Goal: Task Accomplishment & Management: Manage account settings

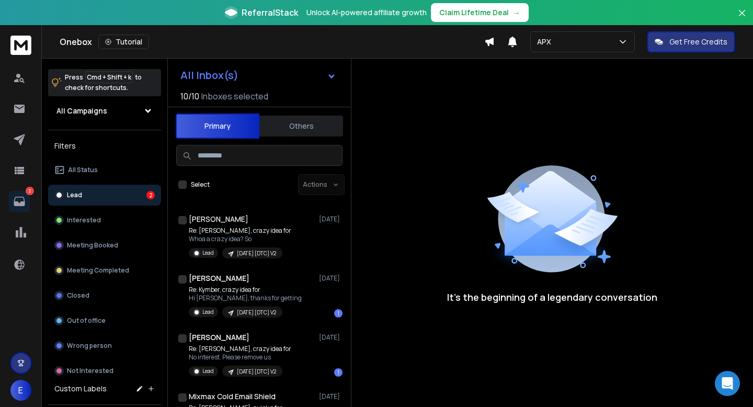
click at [302, 133] on button "Others" at bounding box center [302, 126] width 84 height 23
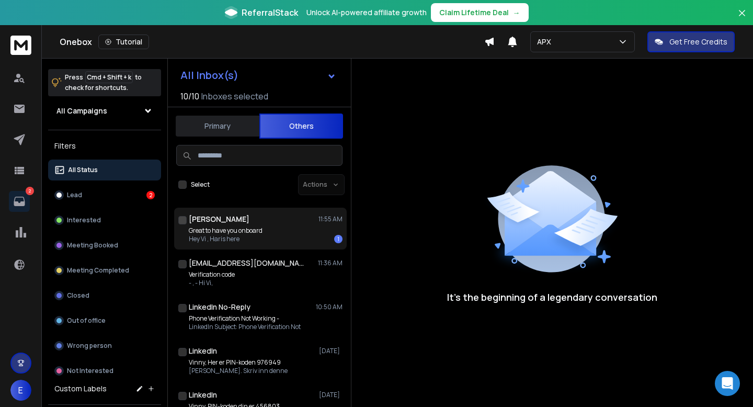
click at [283, 241] on div "Great to have you onboard Hey Vi , [PERSON_NAME] here 1" at bounding box center [266, 235] width 154 height 17
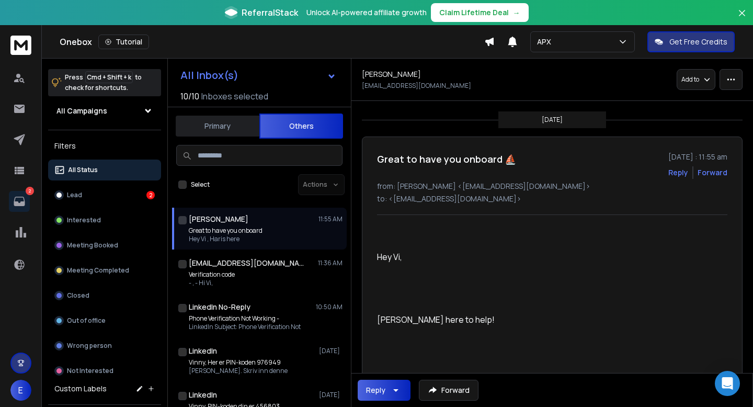
click at [183, 219] on button "button" at bounding box center [182, 220] width 8 height 8
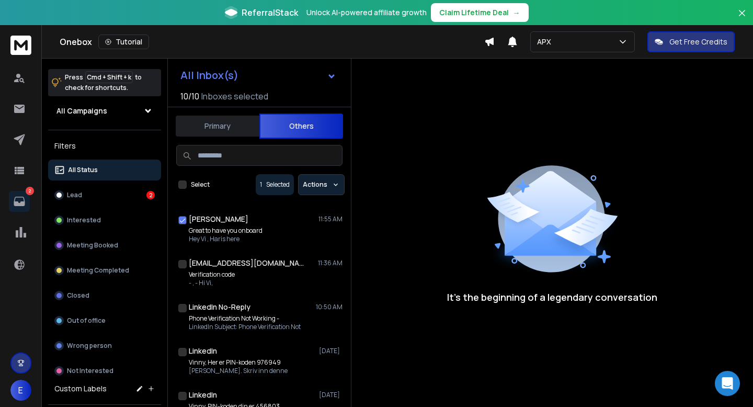
click at [318, 186] on p "Actions" at bounding box center [315, 185] width 25 height 8
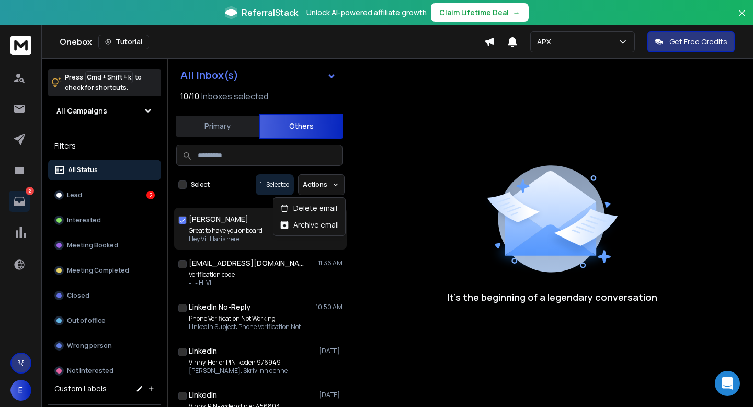
click at [185, 223] on button "button" at bounding box center [182, 220] width 8 height 8
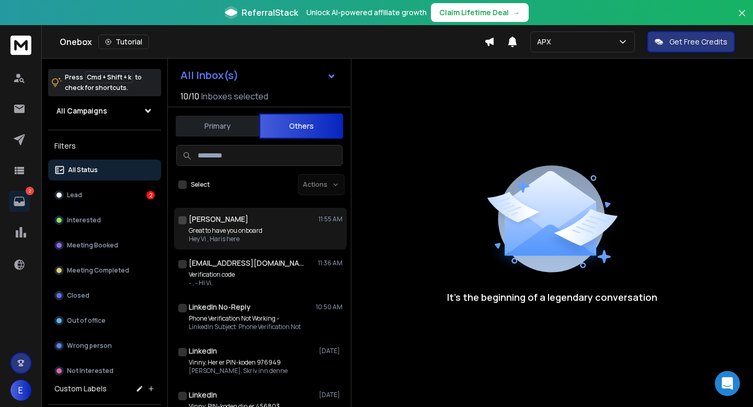
click at [222, 227] on p "Great to have you onboard" at bounding box center [226, 231] width 74 height 8
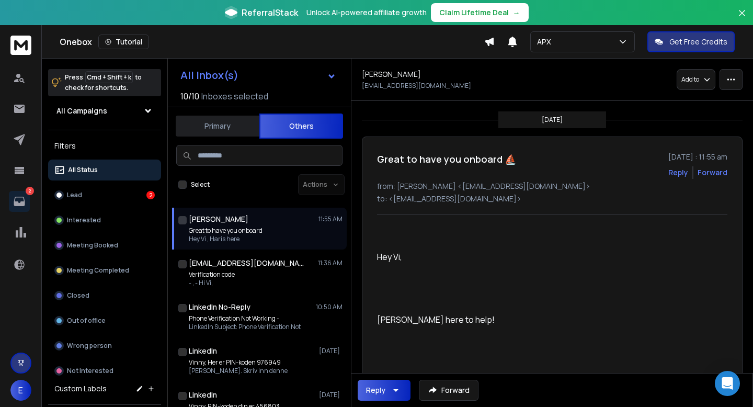
click at [274, 231] on div "Great to have you onboard Hey Vi , [PERSON_NAME] here" at bounding box center [266, 235] width 154 height 17
click at [184, 217] on div "[PERSON_NAME] 11:55 AM Great to have you onboard Hey Vi , [PERSON_NAME] here" at bounding box center [260, 229] width 173 height 42
click at [186, 221] on button "button" at bounding box center [182, 220] width 8 height 8
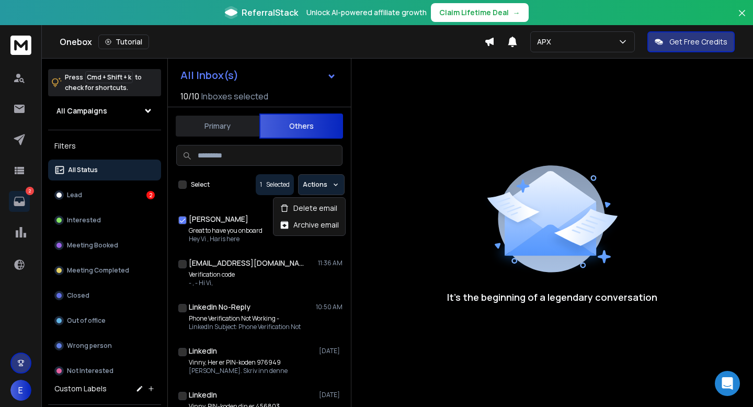
click at [320, 187] on p "Actions" at bounding box center [315, 185] width 25 height 8
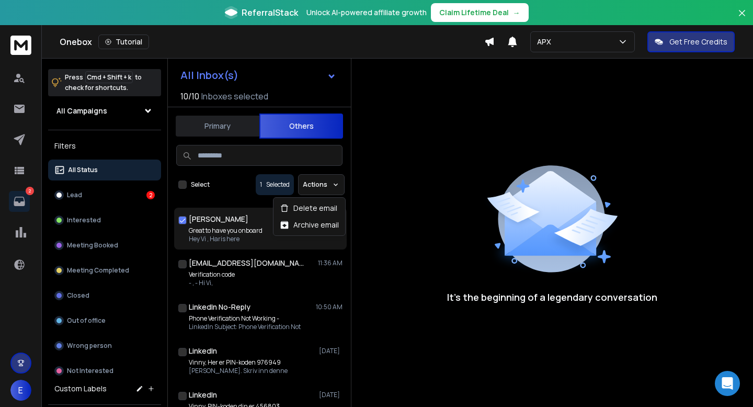
click at [244, 238] on p "Hey Vi , Haris here" at bounding box center [226, 239] width 74 height 8
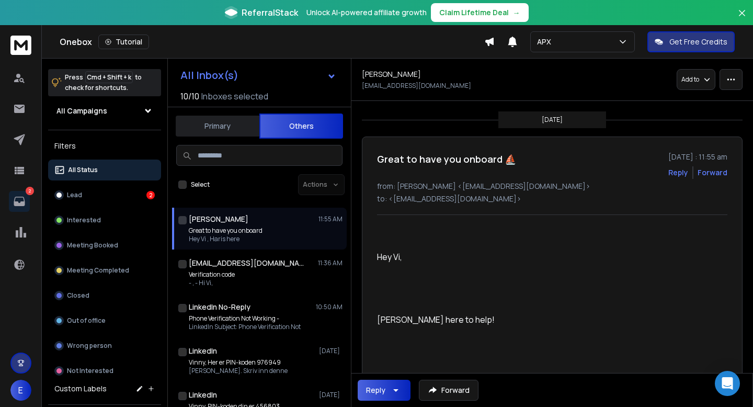
click at [244, 238] on p "Hey Vi , Haris here" at bounding box center [226, 239] width 74 height 8
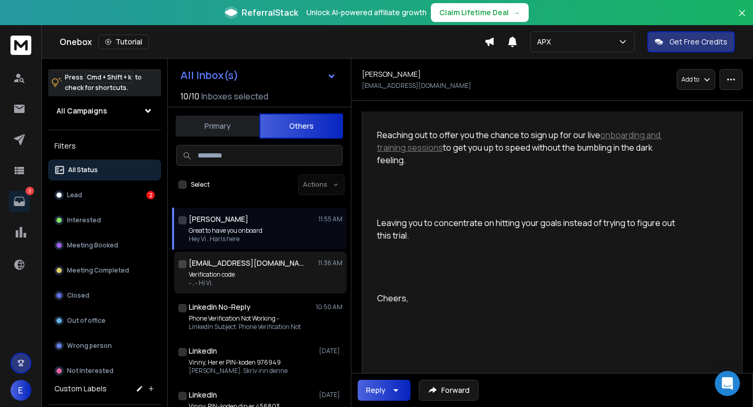
click at [249, 281] on div "Verification code - , - Hi Vi," at bounding box center [266, 278] width 154 height 17
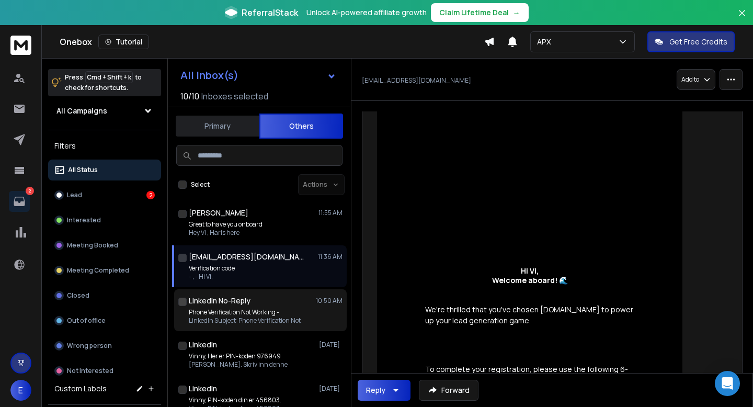
click at [277, 294] on div "LinkedIn No-Reply 10:50 AM Phone Verification Not Working - LinkedIn Subject: P…" at bounding box center [260, 310] width 173 height 42
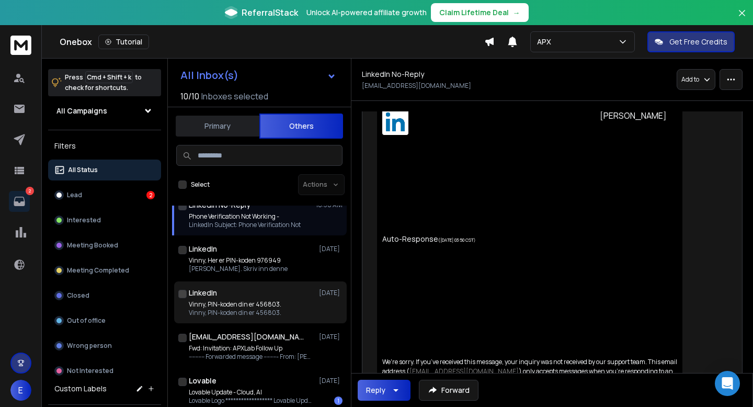
scroll to position [126, 0]
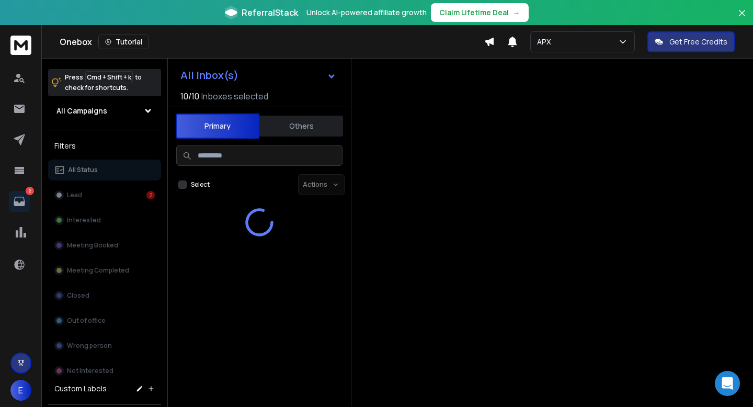
click at [247, 131] on button "Primary" at bounding box center [218, 126] width 84 height 25
click at [285, 129] on button "Others" at bounding box center [302, 126] width 84 height 23
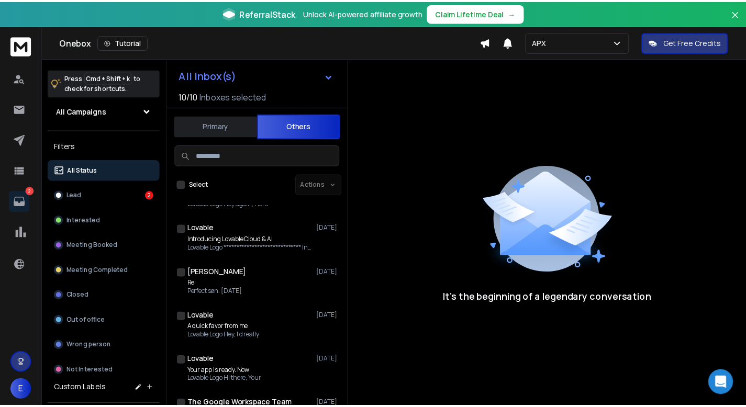
scroll to position [768, 0]
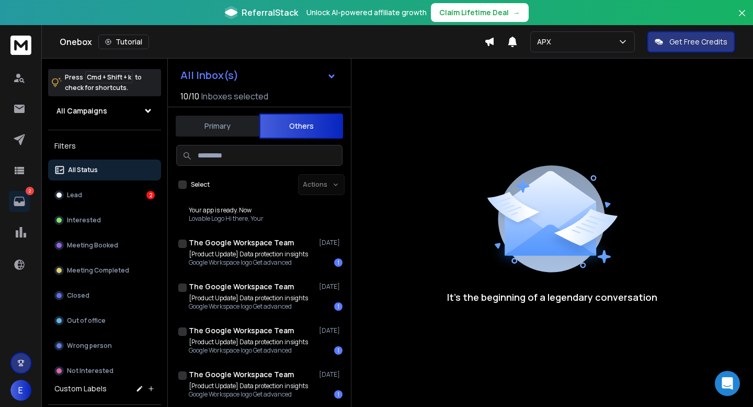
click at [215, 119] on button "Primary" at bounding box center [218, 126] width 84 height 23
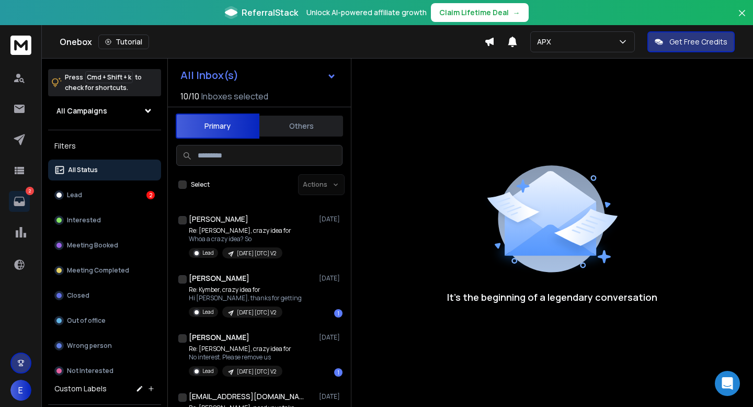
click at [310, 182] on div "Actions" at bounding box center [321, 184] width 47 height 21
click at [321, 183] on div "Actions" at bounding box center [321, 184] width 47 height 21
click at [291, 125] on button "Others" at bounding box center [302, 126] width 84 height 23
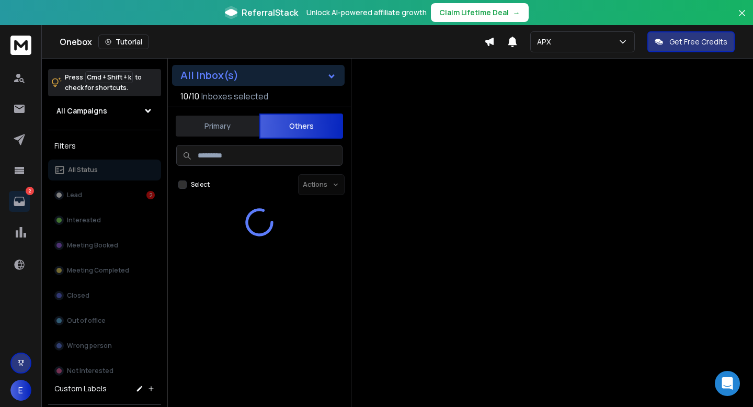
click at [332, 81] on button "All Inbox(s)" at bounding box center [258, 75] width 173 height 21
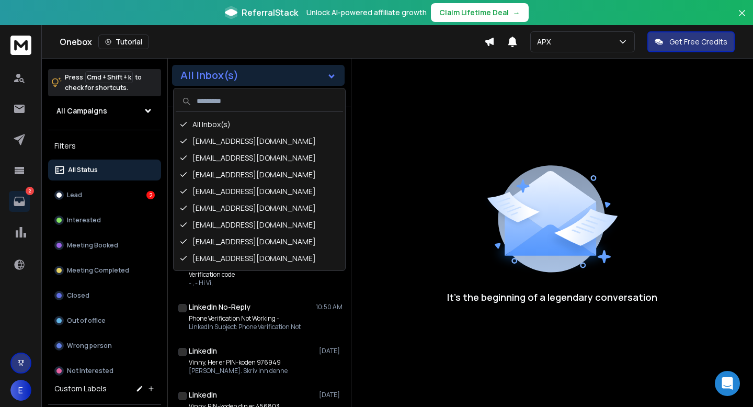
click at [332, 81] on icon at bounding box center [331, 76] width 9 height 9
click at [310, 67] on button "All Inbox(s)" at bounding box center [258, 75] width 173 height 21
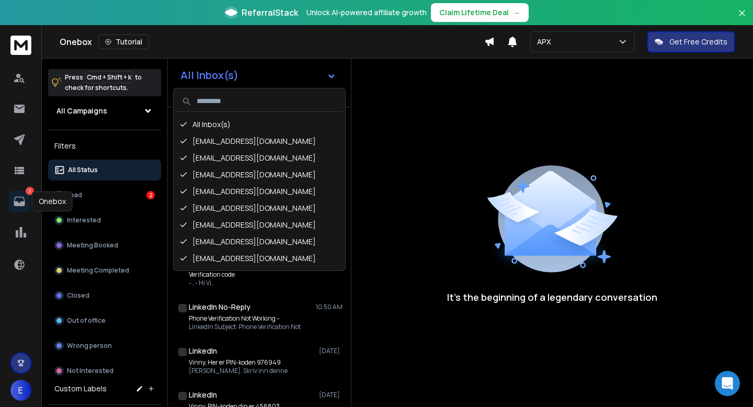
click at [24, 213] on div "2" at bounding box center [21, 203] width 24 height 25
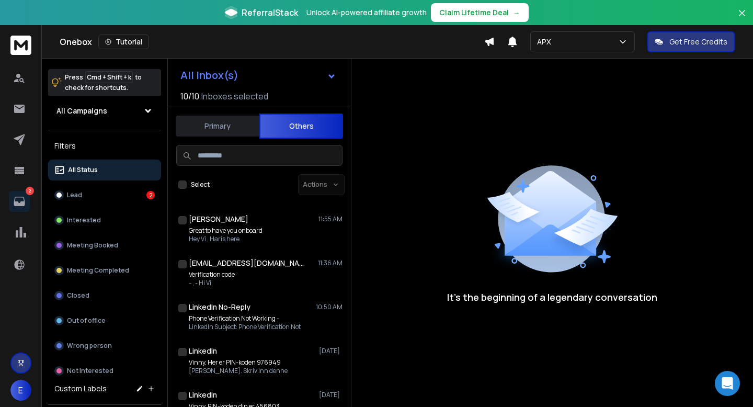
click at [27, 198] on link "2" at bounding box center [19, 201] width 21 height 21
click at [130, 315] on button "Out of office" at bounding box center [104, 320] width 113 height 21
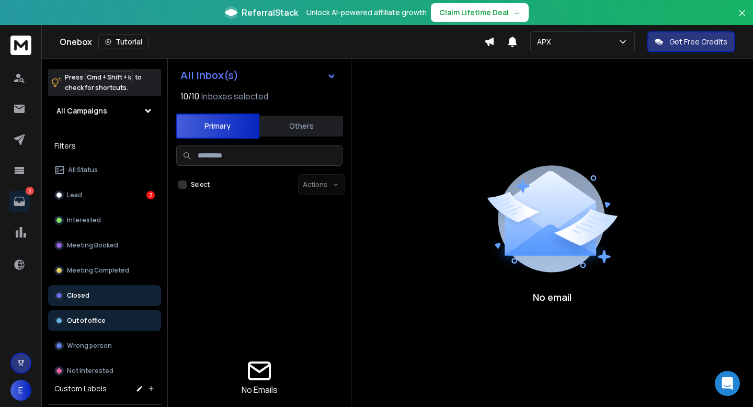
click at [110, 287] on button "Closed" at bounding box center [104, 295] width 113 height 21
click at [11, 201] on link "2" at bounding box center [19, 201] width 21 height 21
click at [18, 159] on div "2" at bounding box center [21, 172] width 24 height 211
click at [18, 163] on link at bounding box center [19, 170] width 21 height 21
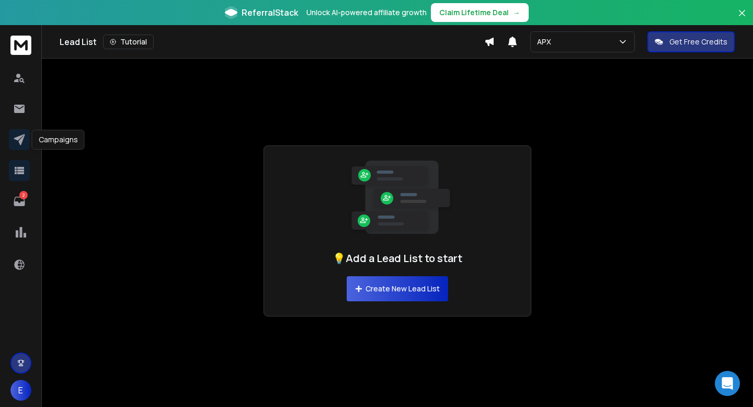
click at [22, 135] on icon at bounding box center [19, 139] width 11 height 11
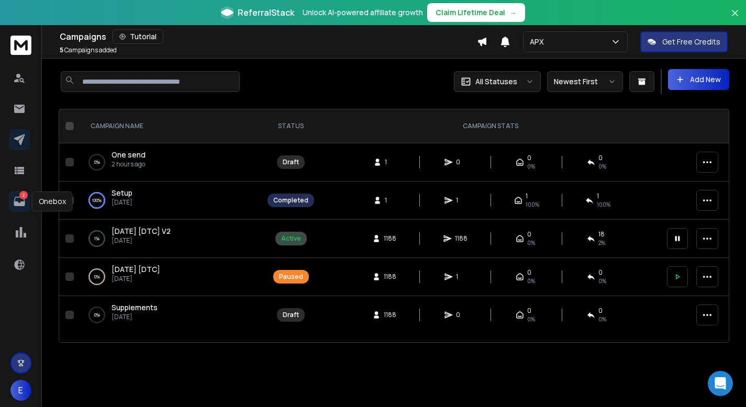
click at [12, 200] on link "2" at bounding box center [19, 201] width 21 height 21
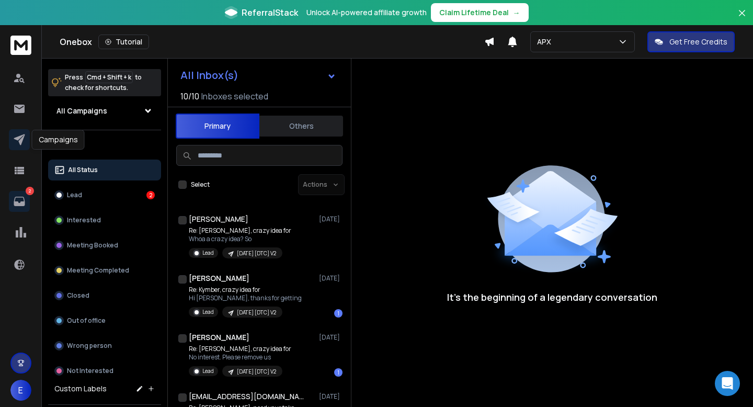
click at [16, 134] on icon at bounding box center [19, 139] width 13 height 13
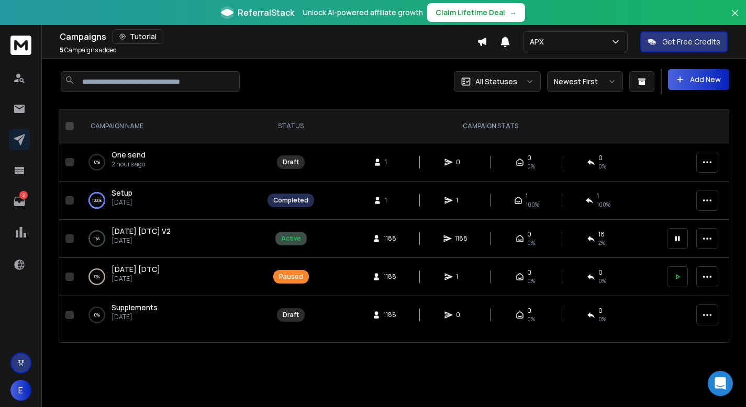
click at [171, 235] on span "[DATE] [DTC] V2" at bounding box center [140, 231] width 59 height 10
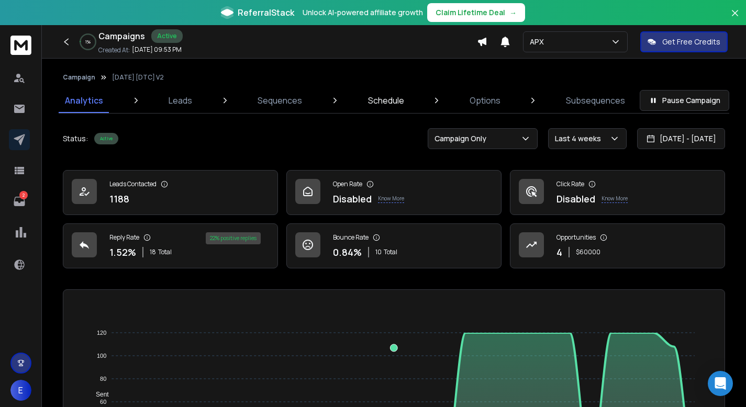
click at [389, 105] on p "Schedule" at bounding box center [386, 100] width 36 height 13
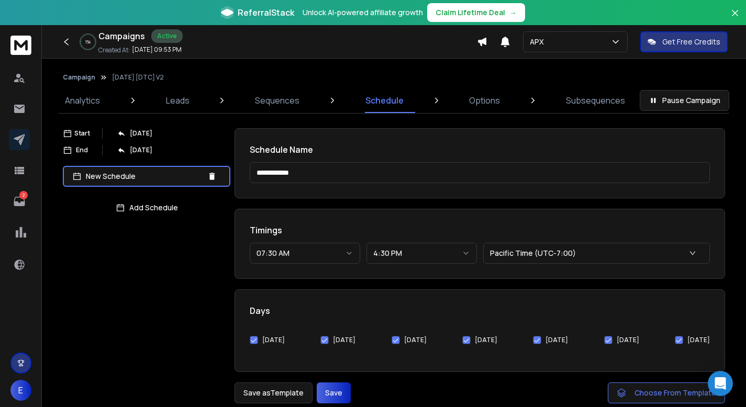
click at [512, 100] on div "Analytics Leads Sequences Schedule Options Subsequences" at bounding box center [345, 100] width 572 height 25
click at [455, 109] on div "Analytics Leads Sequences Schedule Options Subsequences" at bounding box center [345, 100] width 572 height 25
click at [475, 105] on p "Options" at bounding box center [484, 100] width 31 height 13
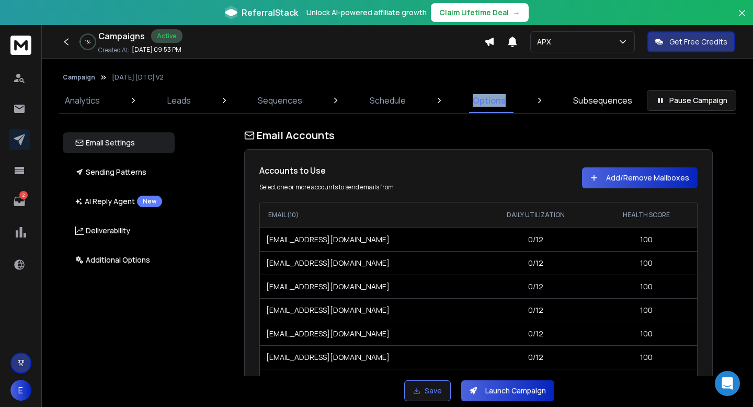
click at [581, 103] on p "Subsequences" at bounding box center [602, 100] width 59 height 13
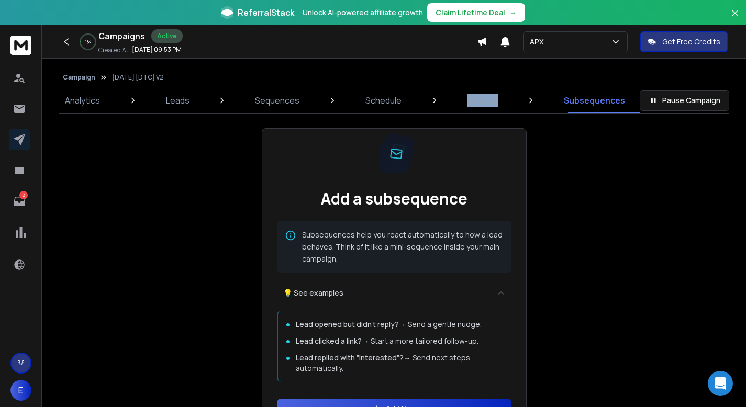
click at [514, 104] on div "Analytics Leads Sequences Schedule Options Subsequences" at bounding box center [345, 100] width 572 height 25
click at [496, 104] on p "Options" at bounding box center [482, 100] width 31 height 13
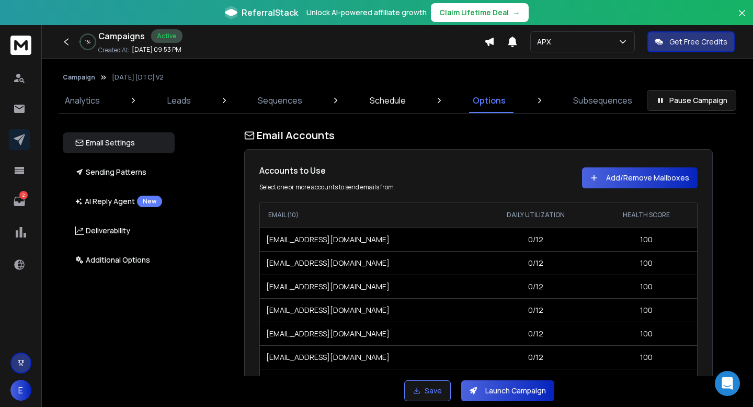
click at [406, 95] on p "Schedule" at bounding box center [388, 100] width 36 height 13
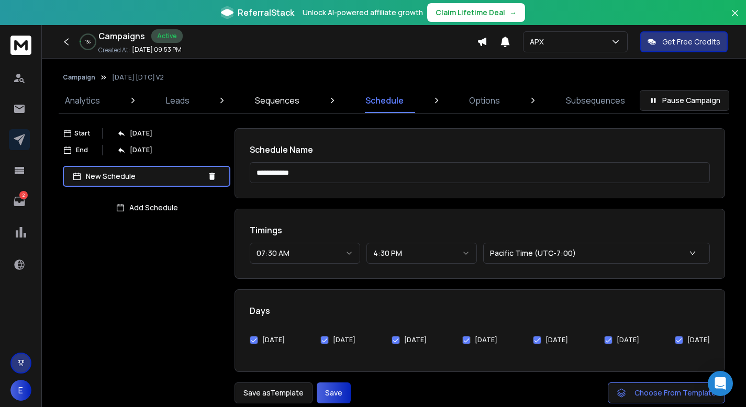
click at [272, 101] on p "Sequences" at bounding box center [277, 100] width 44 height 13
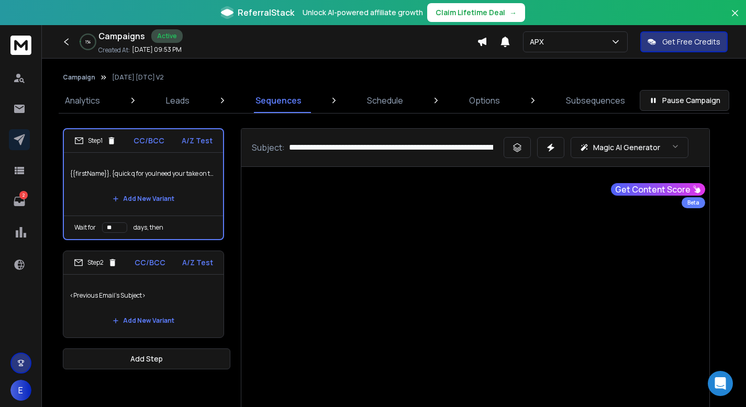
click at [213, 98] on div "Analytics Leads Sequences Schedule Options Subsequences" at bounding box center [345, 100] width 572 height 25
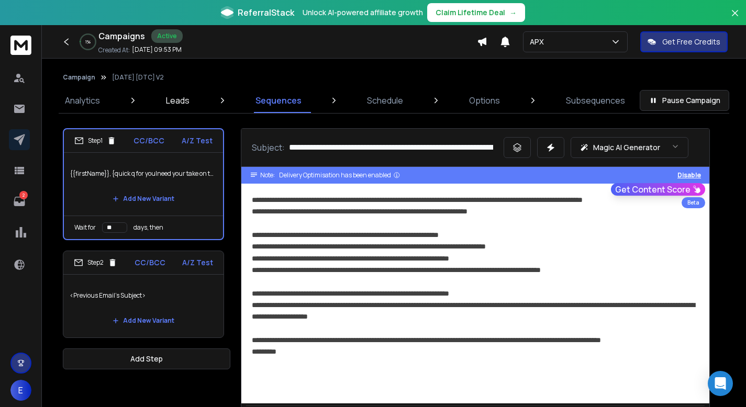
click at [177, 100] on p "Leads" at bounding box center [178, 100] width 24 height 13
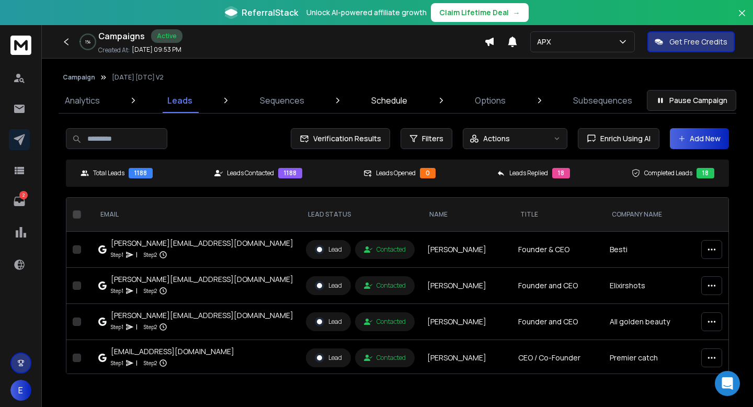
click at [372, 96] on p "Schedule" at bounding box center [389, 100] width 36 height 13
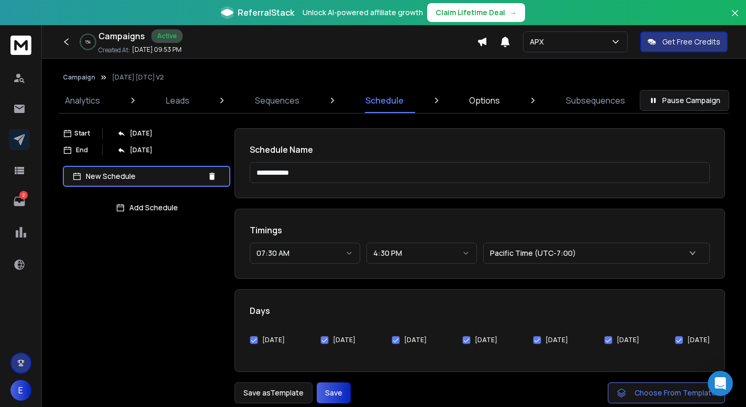
click at [466, 102] on link "Options" at bounding box center [483, 100] width 43 height 25
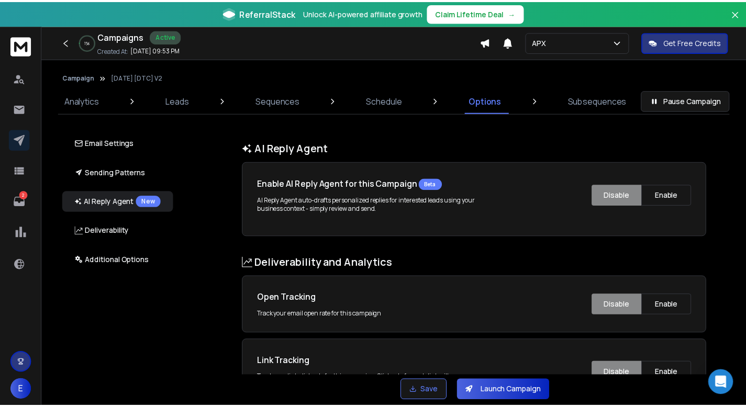
scroll to position [1032, 0]
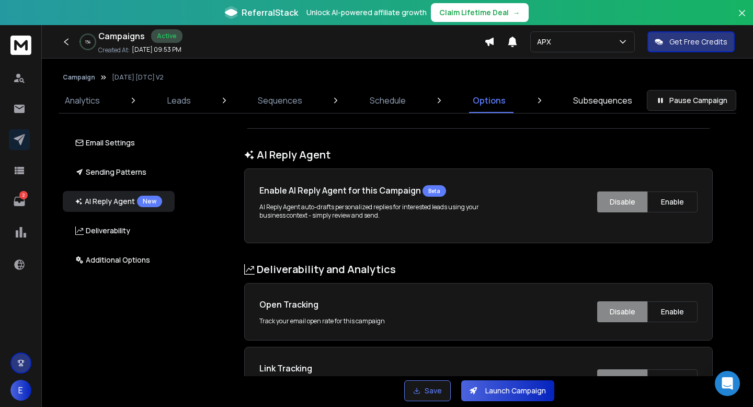
click at [608, 103] on p "Subsequences" at bounding box center [602, 100] width 59 height 13
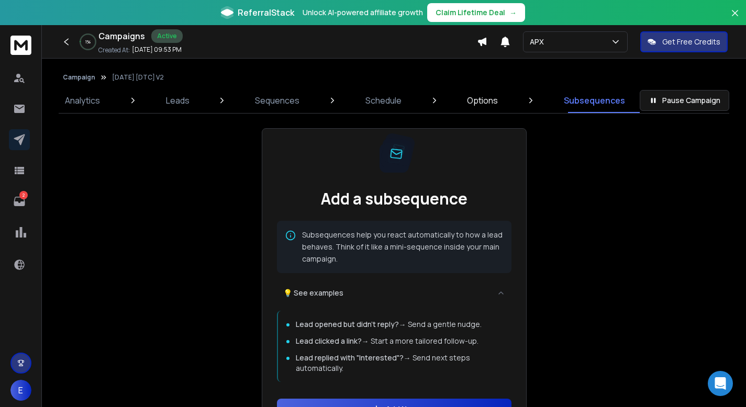
click at [492, 102] on p "Options" at bounding box center [482, 100] width 31 height 13
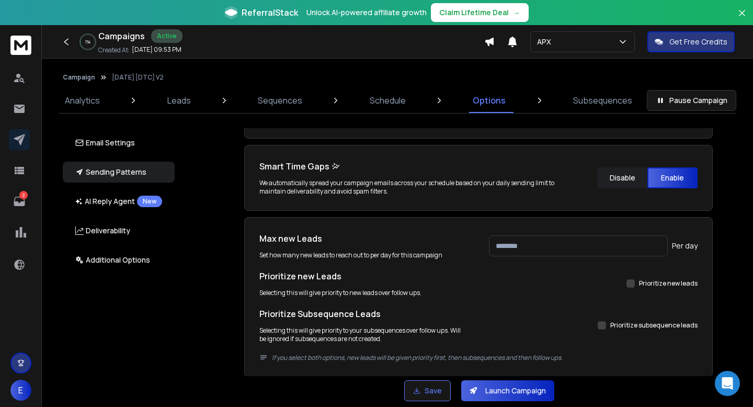
scroll to position [552, 0]
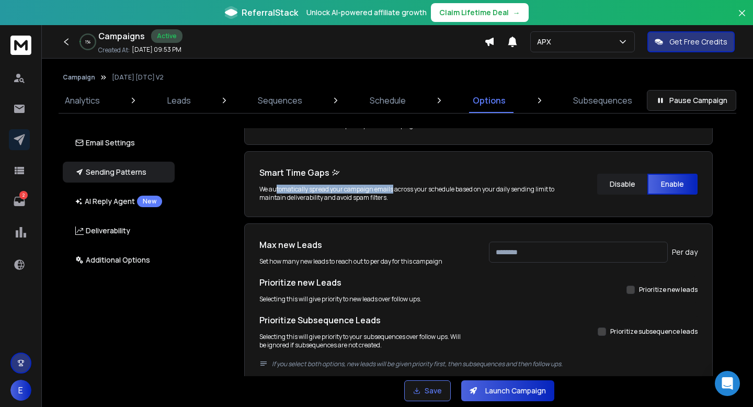
drag, startPoint x: 271, startPoint y: 191, endPoint x: 388, endPoint y: 187, distance: 117.3
click at [388, 187] on div "We automatically spread your campaign emails across your schedule based on your…" at bounding box center [418, 193] width 317 height 17
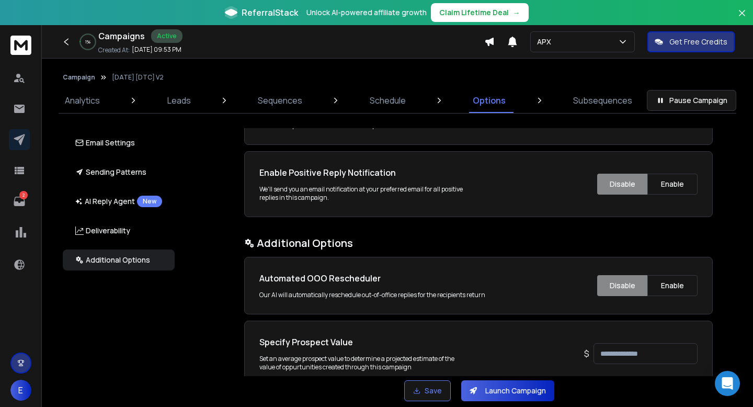
scroll to position [1769, 0]
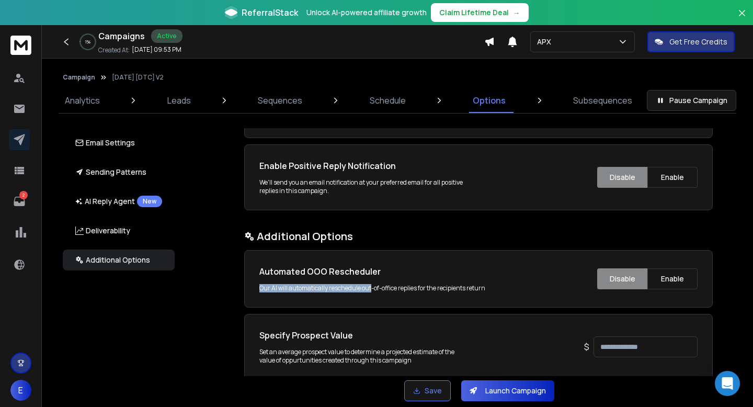
drag, startPoint x: 480, startPoint y: 287, endPoint x: 369, endPoint y: 290, distance: 111.0
click at [369, 290] on div "Automated OOO Rescheduler Our AI will automatically reschedule out-of-office re…" at bounding box center [479, 278] width 438 height 27
click at [373, 290] on p "Our AI will automatically reschedule out-of-office replies for the recipients r…" at bounding box center [373, 288] width 226 height 8
drag, startPoint x: 448, startPoint y: 285, endPoint x: 338, endPoint y: 285, distance: 110.4
click at [338, 285] on div "Automated OOO Rescheduler Our AI will automatically reschedule out-of-office re…" at bounding box center [373, 278] width 226 height 27
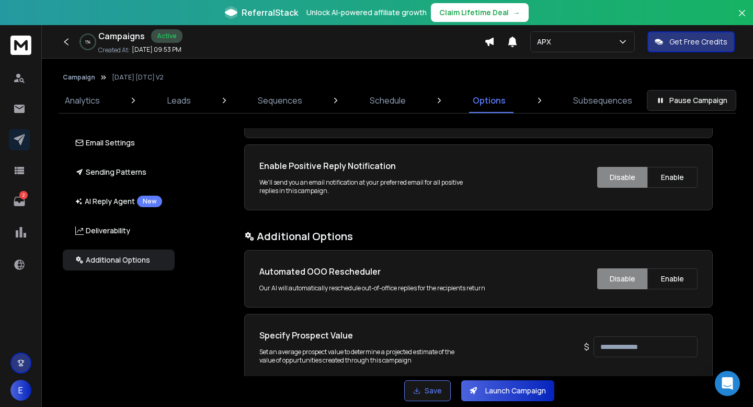
click at [340, 285] on p "Our AI will automatically reschedule out-of-office replies for the recipients r…" at bounding box center [373, 288] width 226 height 8
drag, startPoint x: 294, startPoint y: 288, endPoint x: 401, endPoint y: 289, distance: 107.3
click at [400, 289] on p "Our AI will automatically reschedule out-of-office replies for the recipients r…" at bounding box center [373, 288] width 226 height 8
click at [401, 289] on p "Our AI will automatically reschedule out-of-office replies for the recipients r…" at bounding box center [373, 288] width 226 height 8
drag, startPoint x: 489, startPoint y: 284, endPoint x: 326, endPoint y: 289, distance: 162.8
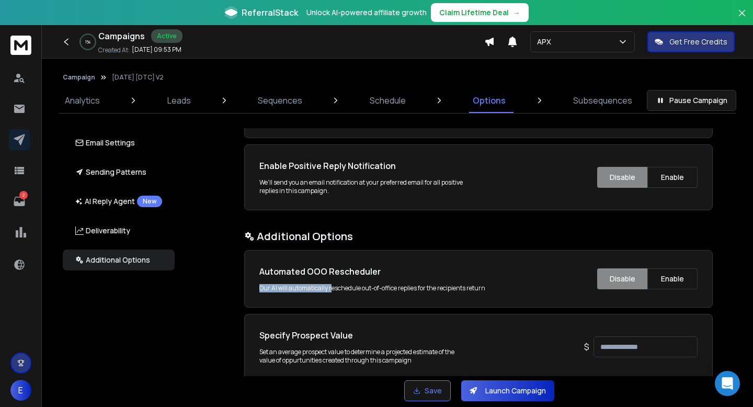
click at [326, 289] on div "Automated OOO Rescheduler Our AI will automatically reschedule out-of-office re…" at bounding box center [479, 278] width 438 height 27
click at [327, 289] on p "Our AI will automatically reschedule out-of-office replies for the recipients r…" at bounding box center [373, 288] width 226 height 8
drag, startPoint x: 340, startPoint y: 287, endPoint x: 446, endPoint y: 287, distance: 106.2
click at [446, 287] on p "Our AI will automatically reschedule out-of-office replies for the recipients r…" at bounding box center [373, 288] width 226 height 8
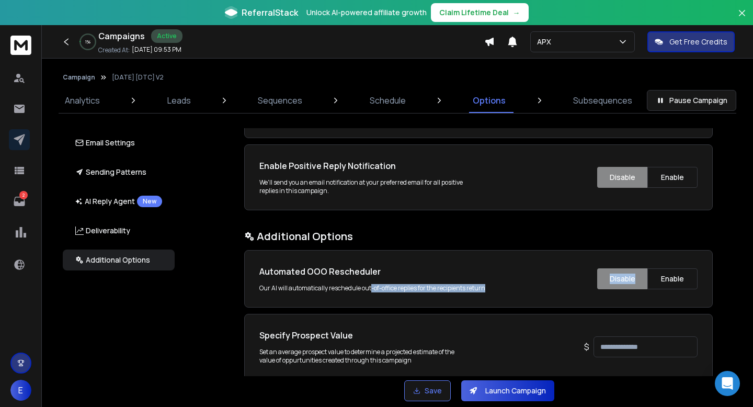
drag, startPoint x: 440, startPoint y: 289, endPoint x: 367, endPoint y: 288, distance: 72.7
click at [367, 288] on div "Automated OOO Rescheduler Our AI will automatically reschedule out-of-office re…" at bounding box center [479, 278] width 438 height 27
click at [367, 288] on p "Our AI will automatically reschedule out-of-office replies for the recipients r…" at bounding box center [373, 288] width 226 height 8
drag, startPoint x: 415, startPoint y: 289, endPoint x: 297, endPoint y: 287, distance: 118.3
click at [297, 287] on p "Our AI will automatically reschedule out-of-office replies for the recipients r…" at bounding box center [373, 288] width 226 height 8
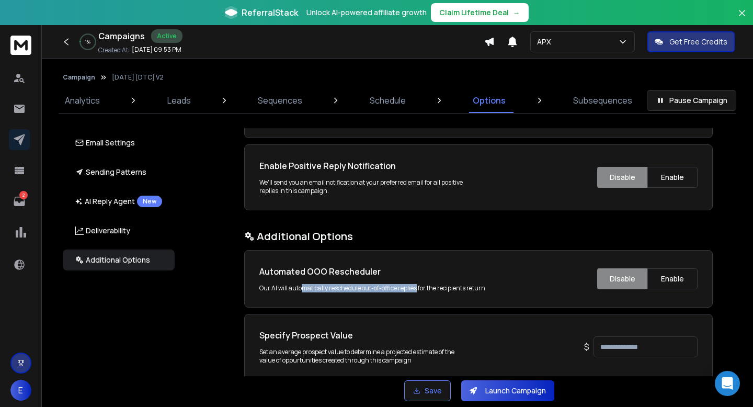
click at [297, 287] on p "Our AI will automatically reschedule out-of-office replies for the recipients r…" at bounding box center [373, 288] width 226 height 8
drag, startPoint x: 297, startPoint y: 287, endPoint x: 467, endPoint y: 292, distance: 170.6
click at [467, 292] on p "Our AI will automatically reschedule out-of-office replies for the recipients r…" at bounding box center [373, 288] width 226 height 8
drag, startPoint x: 484, startPoint y: 291, endPoint x: 376, endPoint y: 290, distance: 108.3
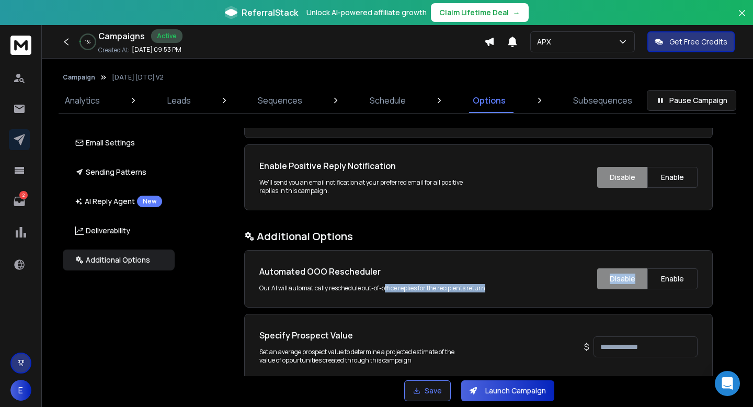
click at [377, 290] on div "Automated OOO Rescheduler Our AI will automatically reschedule out-of-office re…" at bounding box center [479, 278] width 438 height 27
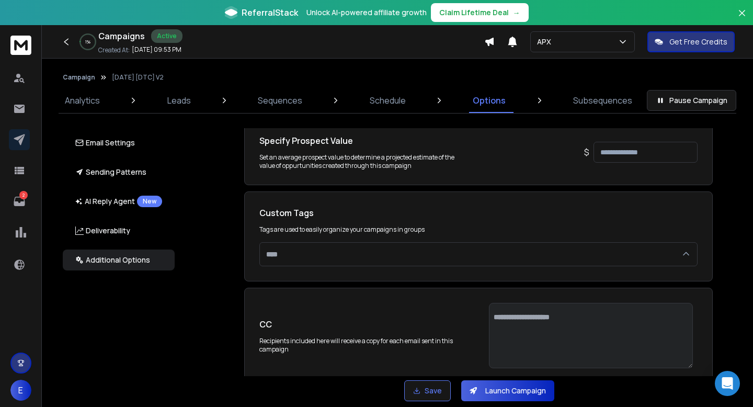
scroll to position [2080, 0]
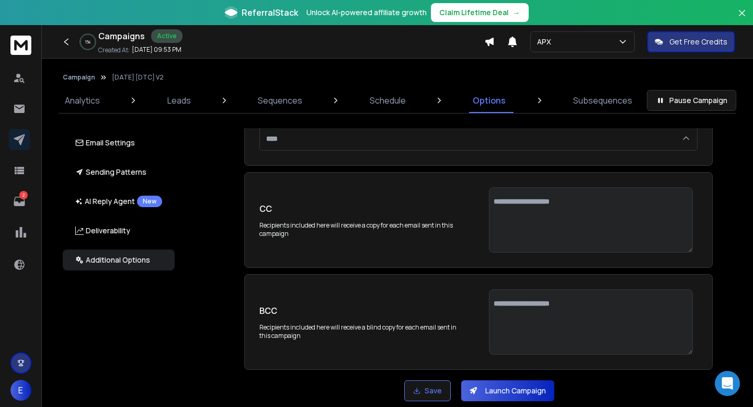
click at [499, 103] on p "Options" at bounding box center [489, 100] width 33 height 13
click at [29, 201] on link "2" at bounding box center [19, 201] width 21 height 21
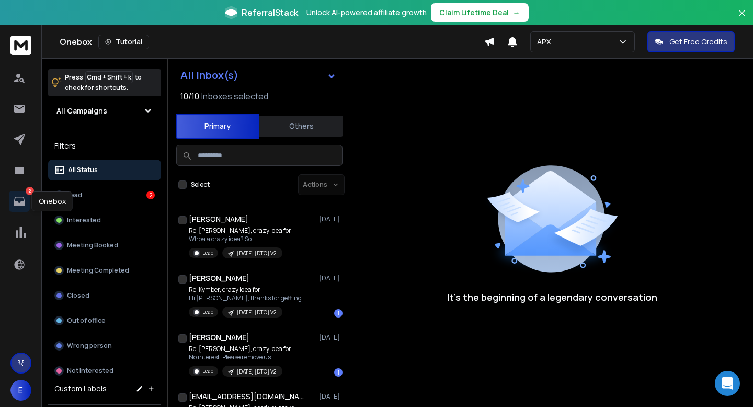
click at [63, 147] on h3 "Filters" at bounding box center [104, 146] width 113 height 15
click at [302, 115] on button "Others" at bounding box center [302, 126] width 84 height 23
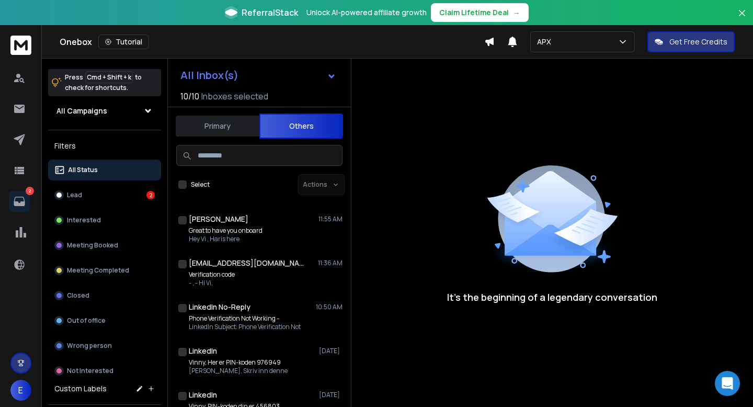
click at [300, 117] on button "Others" at bounding box center [302, 126] width 84 height 25
click at [212, 122] on button "Primary" at bounding box center [218, 126] width 84 height 23
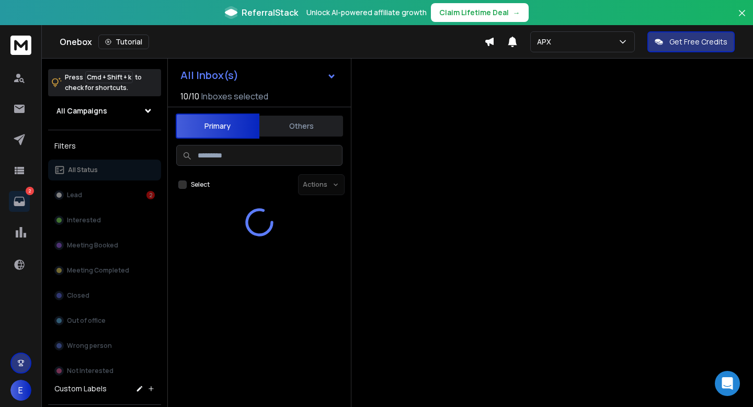
click at [283, 125] on button "Others" at bounding box center [302, 126] width 84 height 23
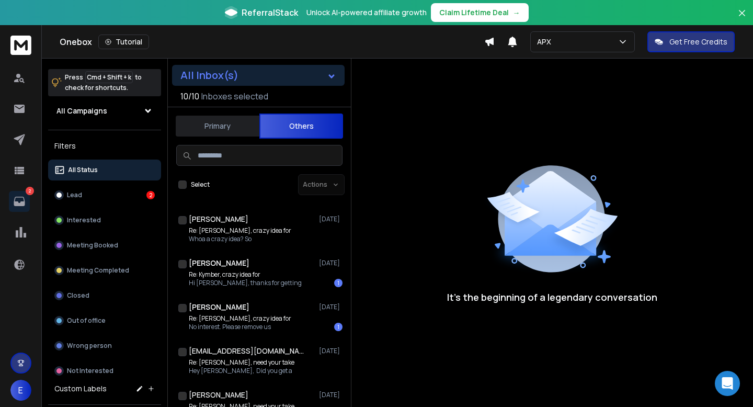
click at [306, 80] on button "All Inbox(s)" at bounding box center [258, 75] width 173 height 21
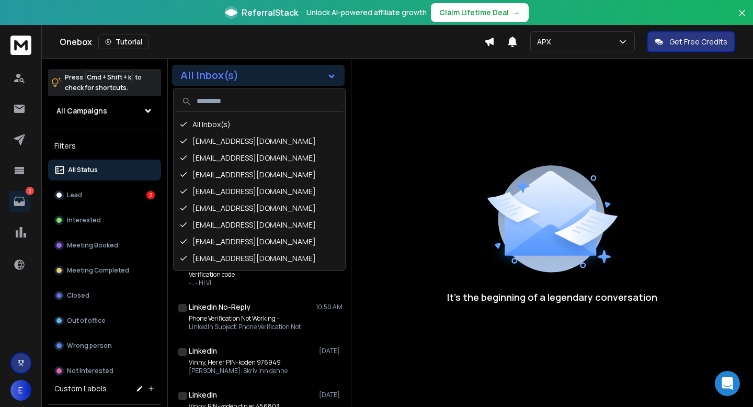
click at [308, 80] on button "All Inbox(s)" at bounding box center [258, 75] width 173 height 21
click at [380, 111] on div "It’s the beginning of a legendary conversation" at bounding box center [553, 232] width 402 height 346
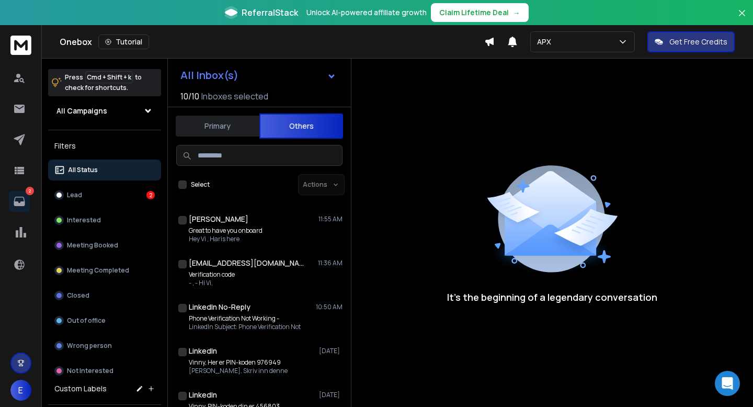
click at [247, 156] on input at bounding box center [259, 155] width 166 height 21
click at [134, 111] on button "All Campaigns" at bounding box center [104, 110] width 113 height 21
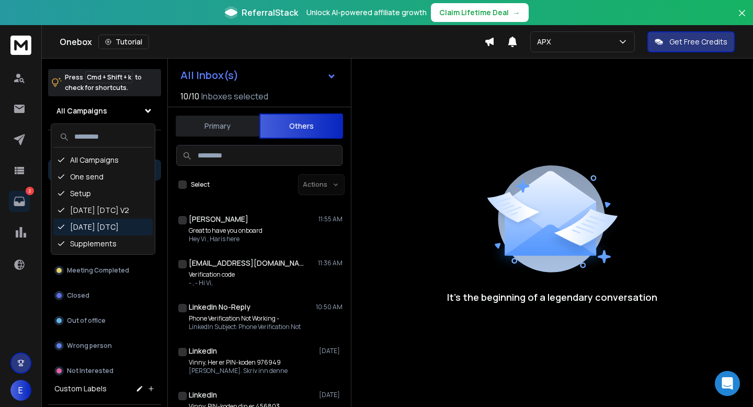
click at [115, 231] on div "[DATE] [DTC]" at bounding box center [102, 227] width 99 height 17
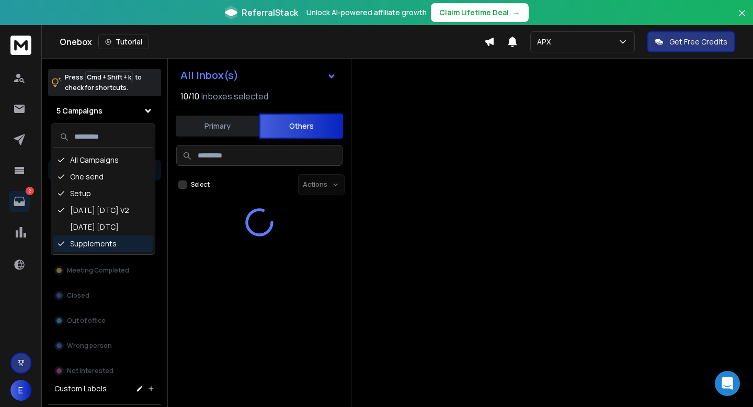
click at [114, 243] on div "Supplements" at bounding box center [102, 243] width 99 height 17
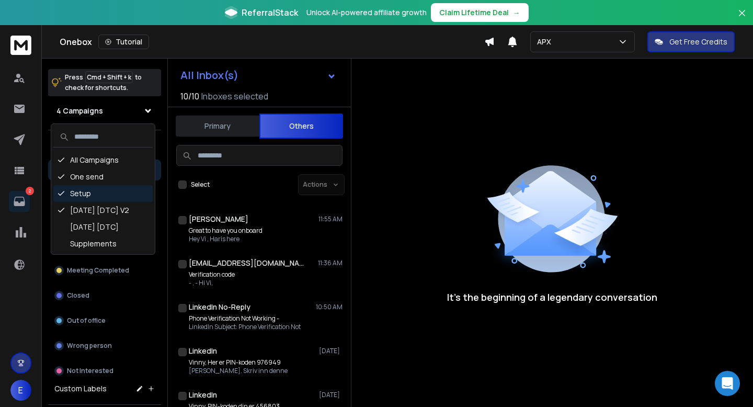
click at [107, 188] on div "Setup" at bounding box center [102, 193] width 99 height 17
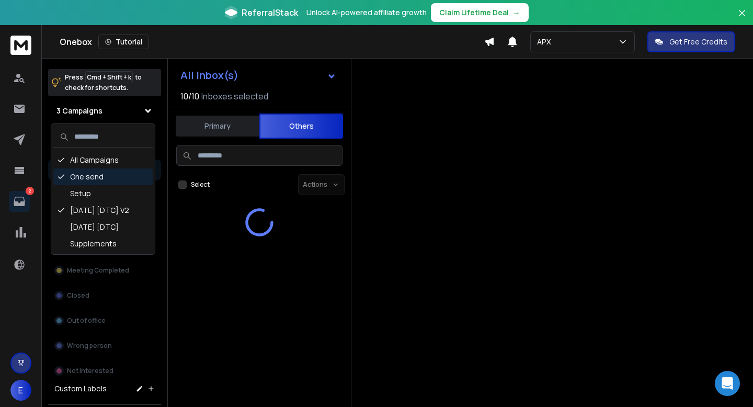
click at [111, 175] on div "One send" at bounding box center [102, 176] width 99 height 17
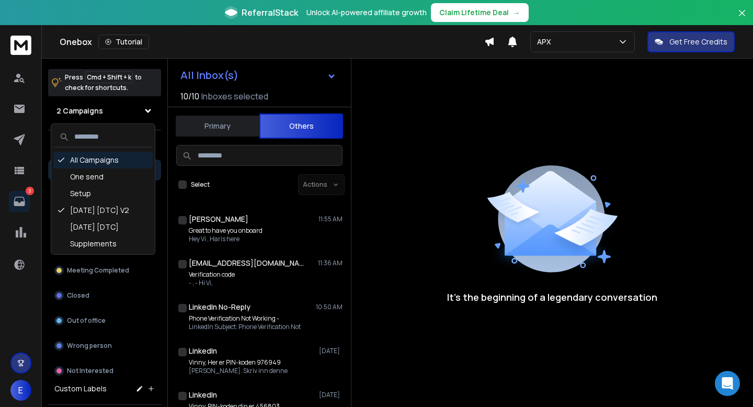
click at [119, 166] on div "All Campaigns" at bounding box center [102, 160] width 99 height 17
click at [112, 209] on div "[DATE] [DTC] V2" at bounding box center [102, 210] width 99 height 17
click at [437, 198] on div "It’s the beginning of a legendary conversation" at bounding box center [553, 232] width 402 height 346
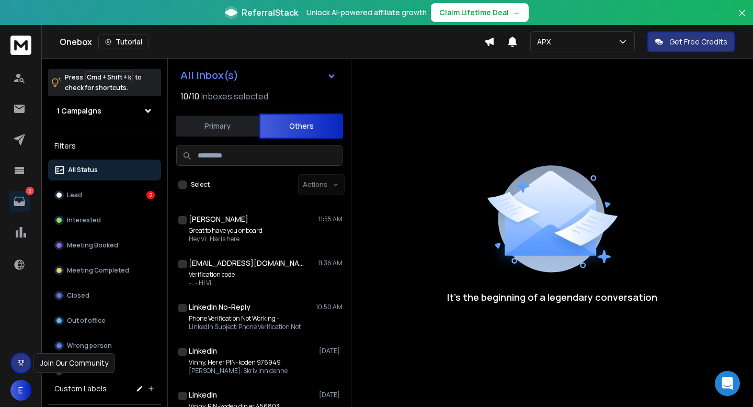
click at [19, 382] on span "E" at bounding box center [20, 390] width 21 height 21
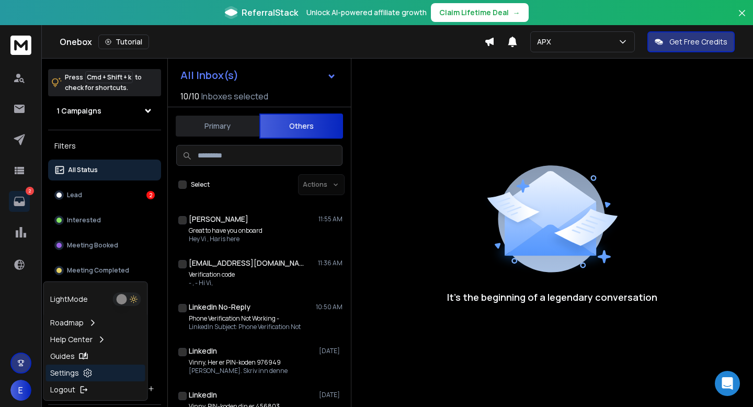
click at [62, 376] on p "Settings" at bounding box center [64, 373] width 29 height 10
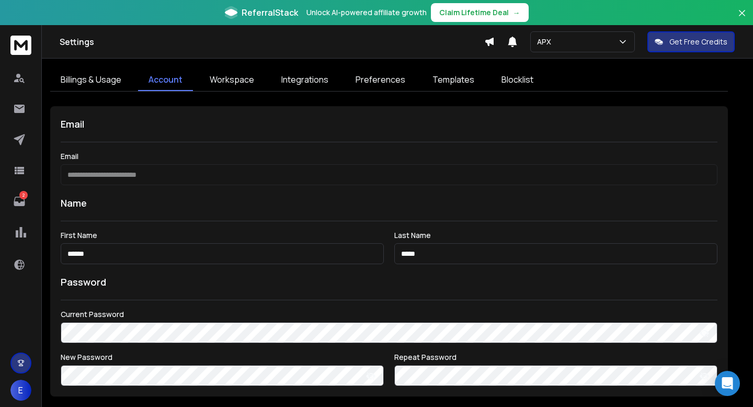
click at [248, 80] on link "Workspace" at bounding box center [231, 80] width 65 height 22
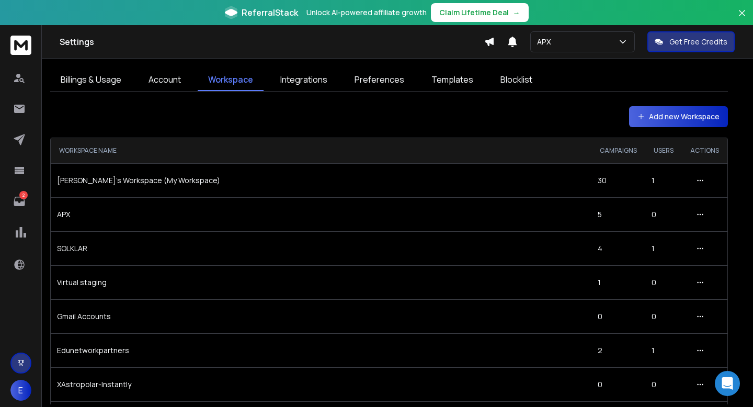
click at [316, 86] on link "Integrations" at bounding box center [304, 80] width 68 height 22
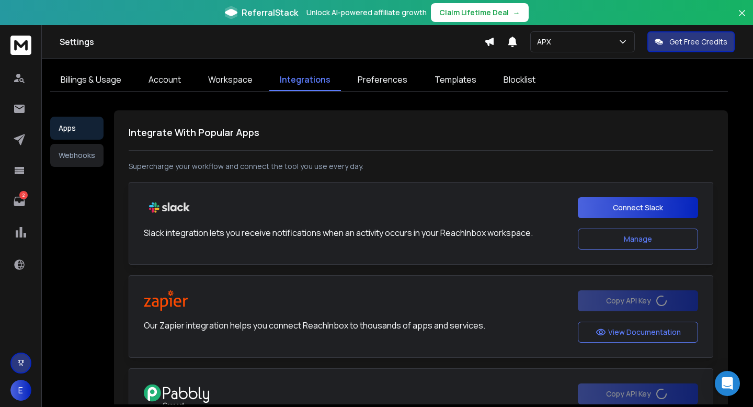
click at [226, 83] on link "Workspace" at bounding box center [230, 80] width 65 height 22
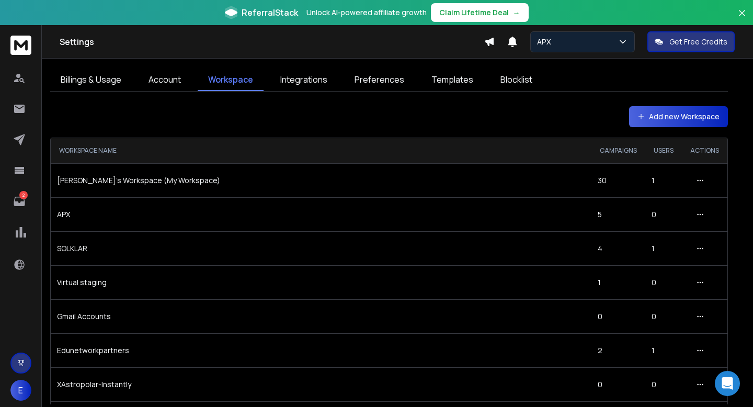
click at [614, 46] on div "APX" at bounding box center [582, 42] width 91 height 10
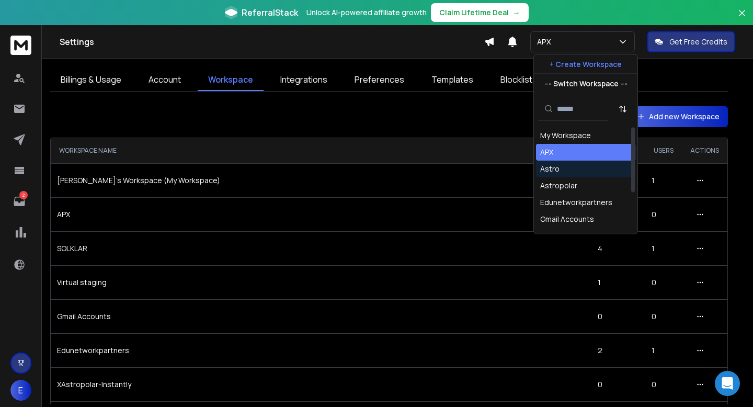
click at [385, 122] on div "Add new Workspace" at bounding box center [389, 116] width 678 height 21
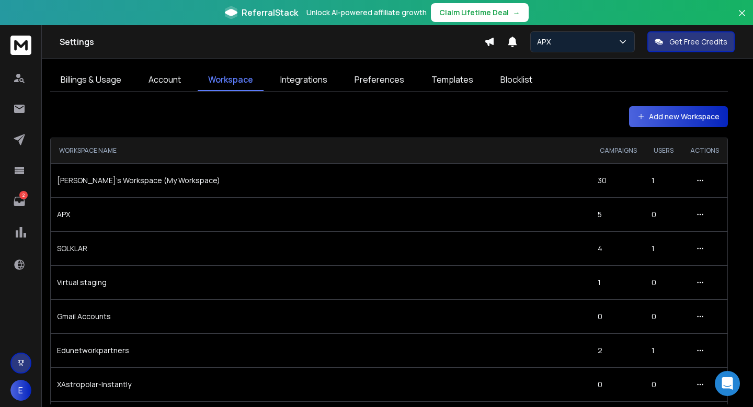
click at [547, 38] on p "APX" at bounding box center [546, 42] width 18 height 10
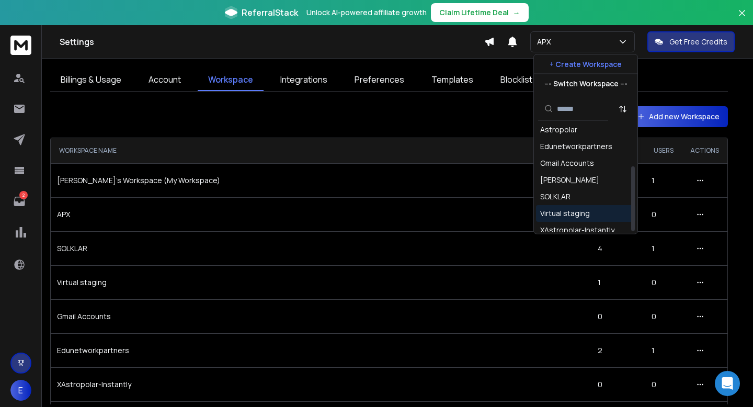
scroll to position [63, 0]
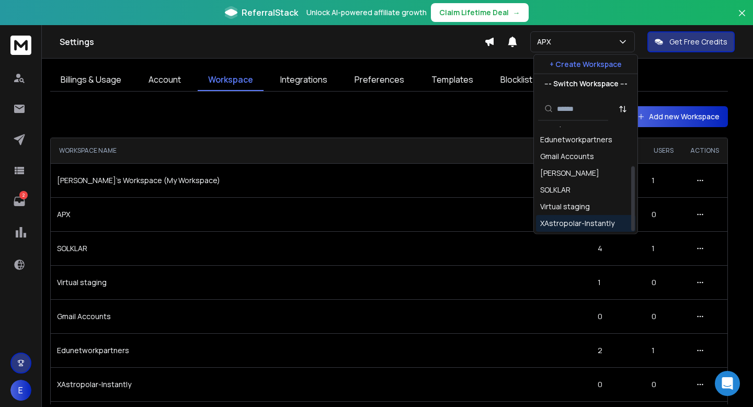
drag, startPoint x: 473, startPoint y: 126, endPoint x: 497, endPoint y: 151, distance: 34.4
click at [472, 126] on div "Add new Workspace" at bounding box center [389, 116] width 678 height 21
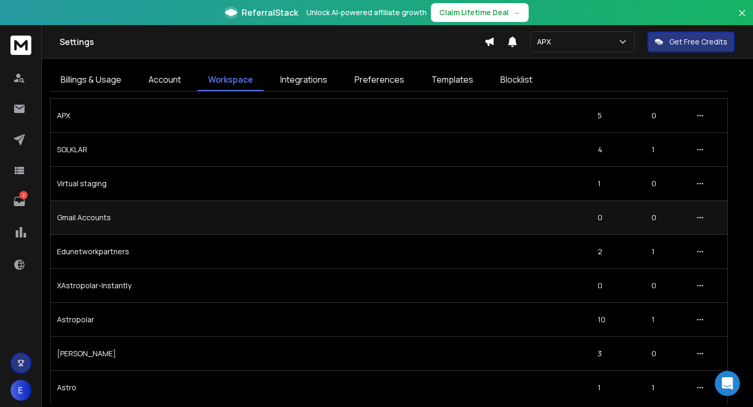
scroll to position [0, 0]
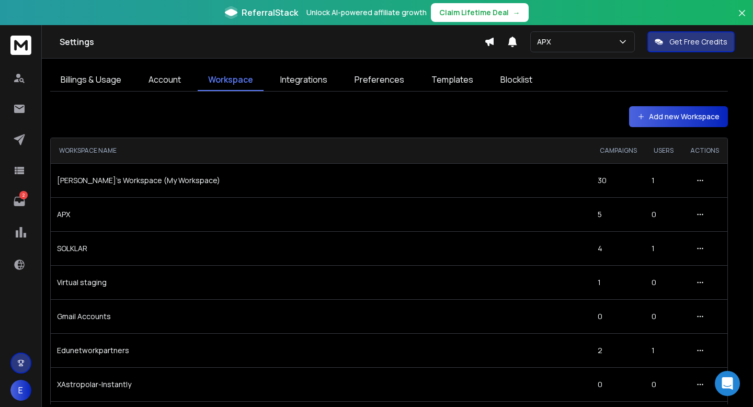
click at [310, 78] on link "Integrations" at bounding box center [304, 80] width 68 height 22
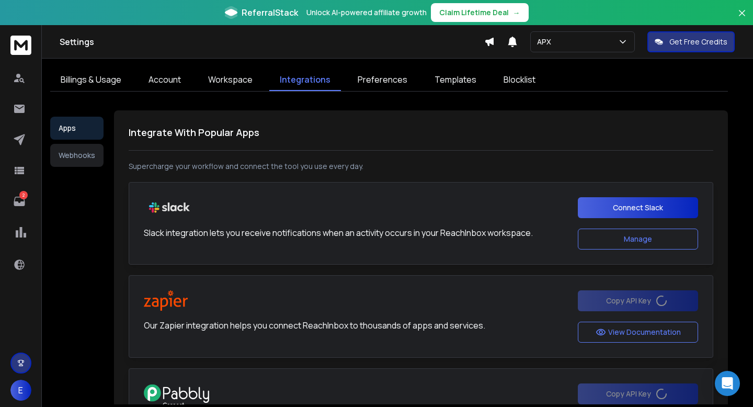
click at [411, 84] on link "Preferences" at bounding box center [382, 80] width 71 height 22
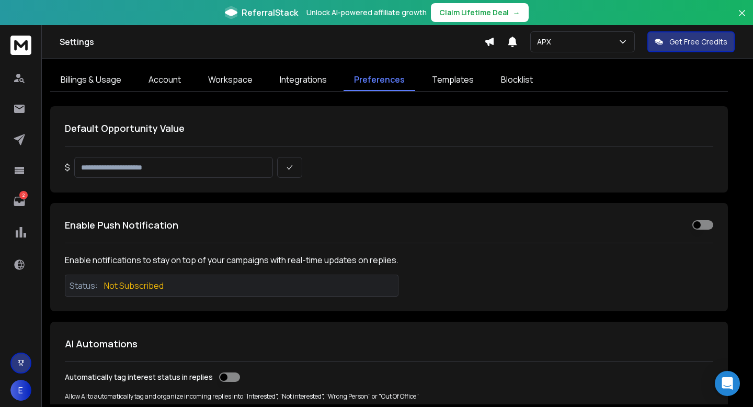
click at [324, 92] on div "[PERSON_NAME] & Usage Account Workspace Integrations Preferences Templates Bloc…" at bounding box center [389, 236] width 678 height 335
click at [321, 86] on link "Integrations" at bounding box center [303, 80] width 68 height 22
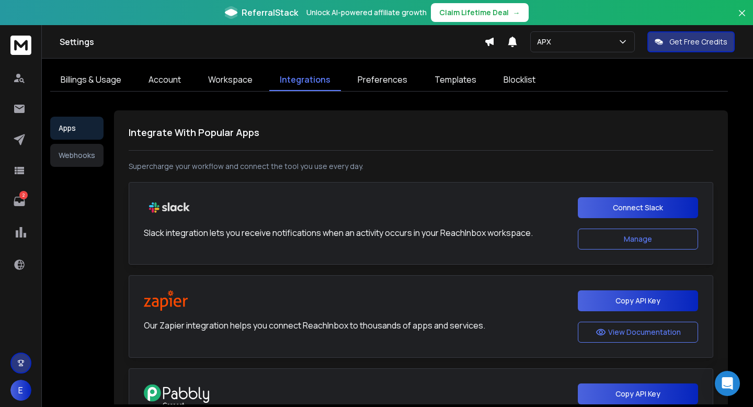
click at [112, 87] on link "Billings & Usage" at bounding box center [91, 80] width 82 height 22
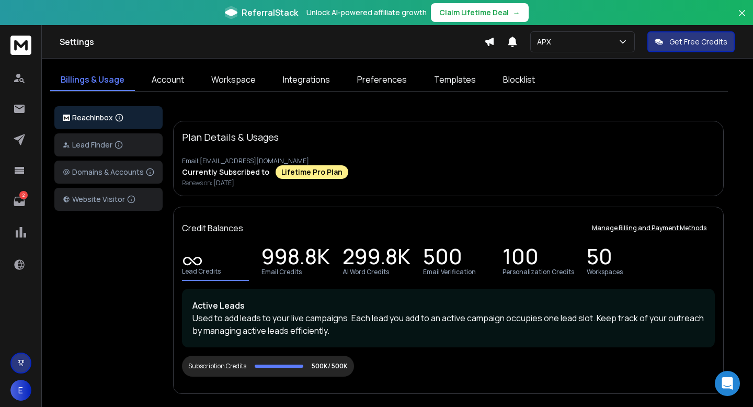
click at [180, 86] on link "Account" at bounding box center [167, 80] width 53 height 22
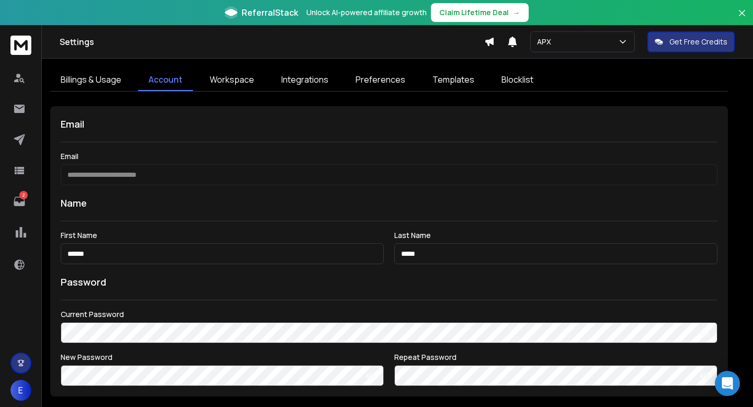
click at [230, 84] on link "Workspace" at bounding box center [231, 80] width 65 height 22
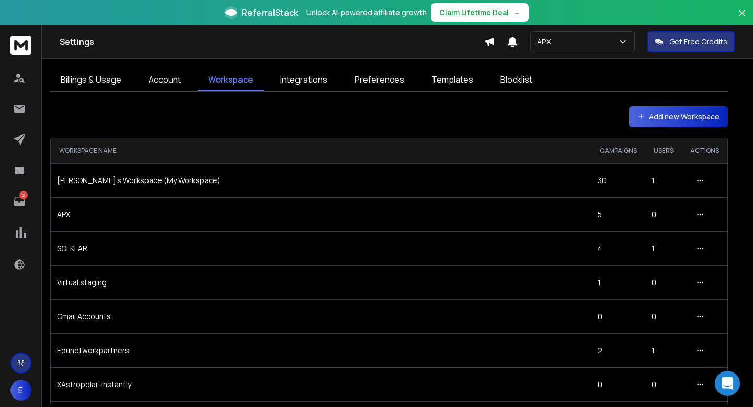
click at [148, 86] on link "Account" at bounding box center [164, 80] width 53 height 22
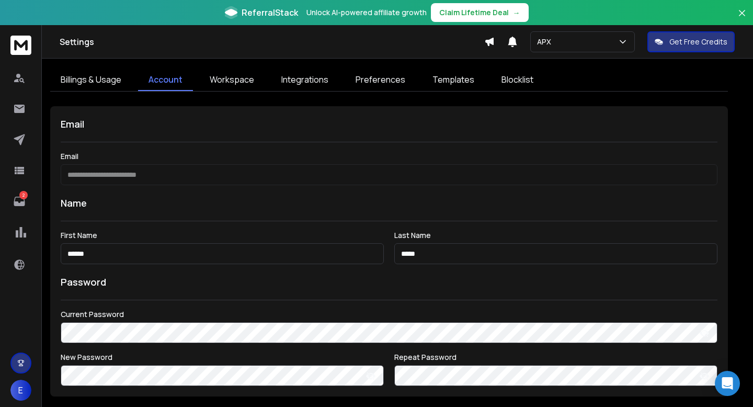
click at [242, 86] on link "Workspace" at bounding box center [231, 80] width 65 height 22
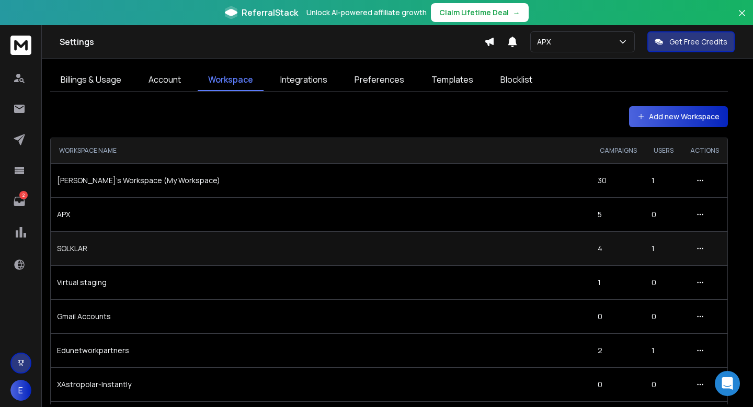
scroll to position [99, 0]
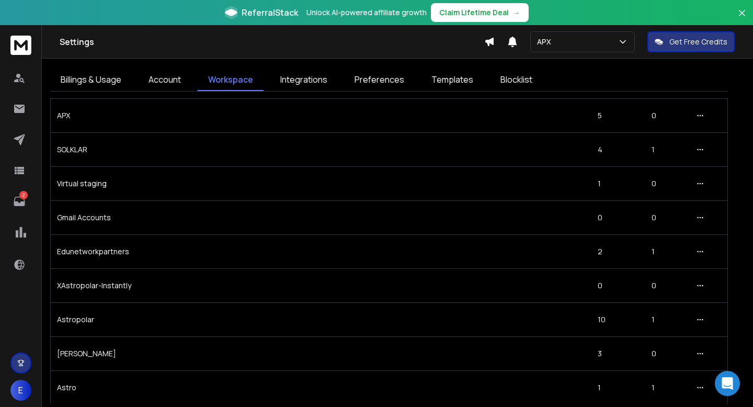
click at [321, 84] on link "Integrations" at bounding box center [304, 80] width 68 height 22
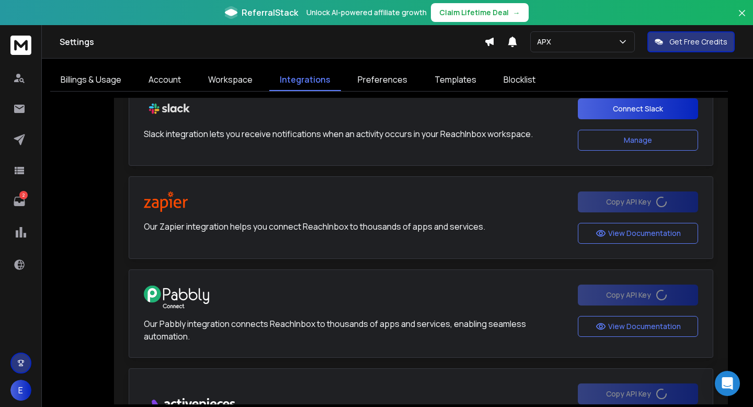
click at [371, 79] on link "Preferences" at bounding box center [382, 80] width 71 height 22
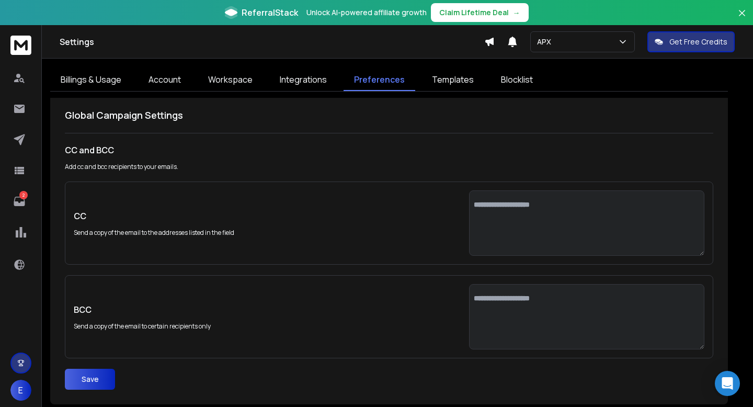
scroll to position [7, 0]
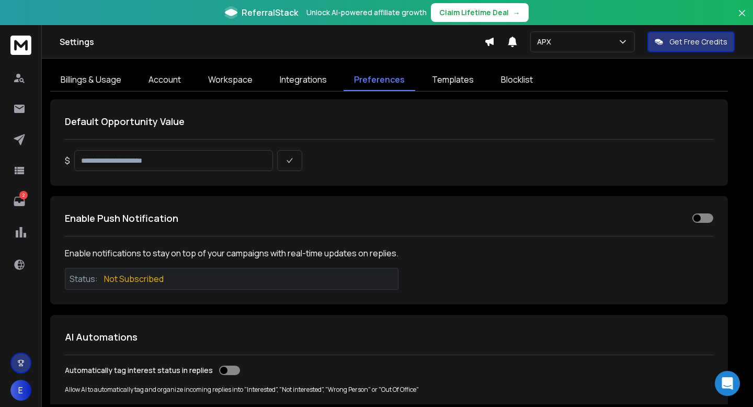
click at [462, 79] on link "Templates" at bounding box center [453, 80] width 63 height 22
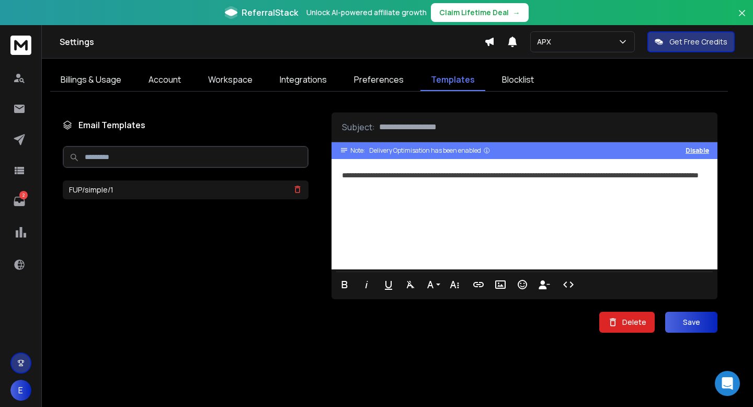
click at [510, 81] on link "Blocklist" at bounding box center [518, 80] width 53 height 22
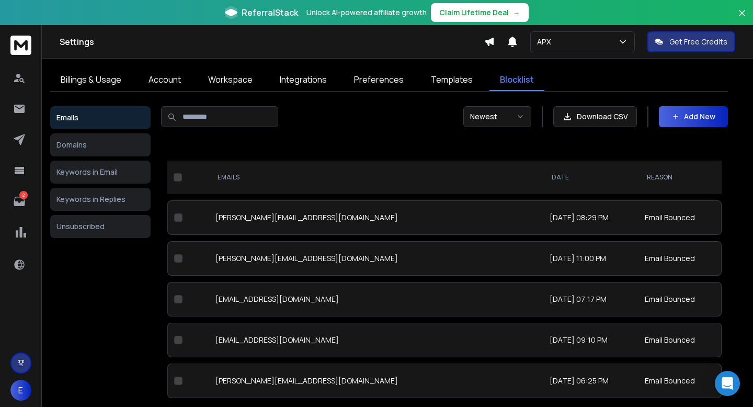
click at [143, 150] on button "Domains" at bounding box center [100, 144] width 100 height 23
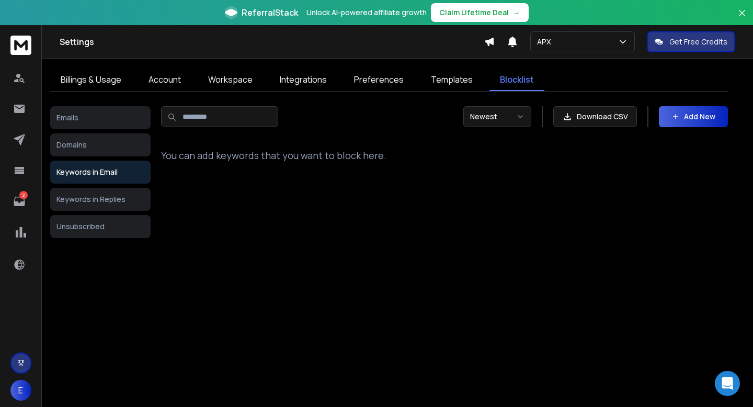
click at [129, 176] on email "Keywords in Email" at bounding box center [100, 172] width 100 height 23
click at [129, 199] on replies "Keywords in Replies" at bounding box center [100, 199] width 100 height 23
click at [127, 227] on button "Unsubscribed" at bounding box center [100, 226] width 100 height 23
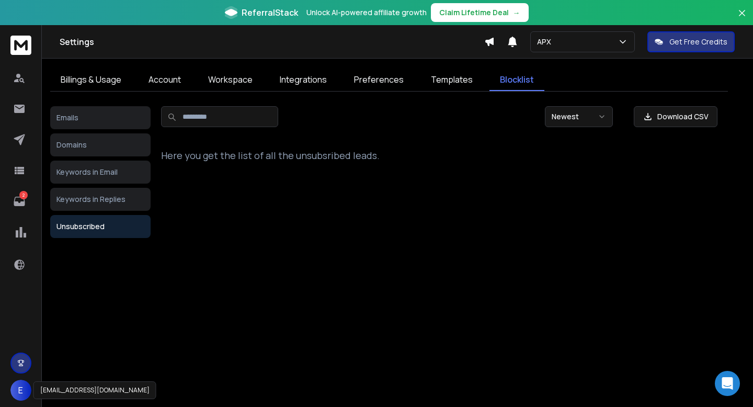
click at [17, 387] on span "E" at bounding box center [20, 390] width 21 height 21
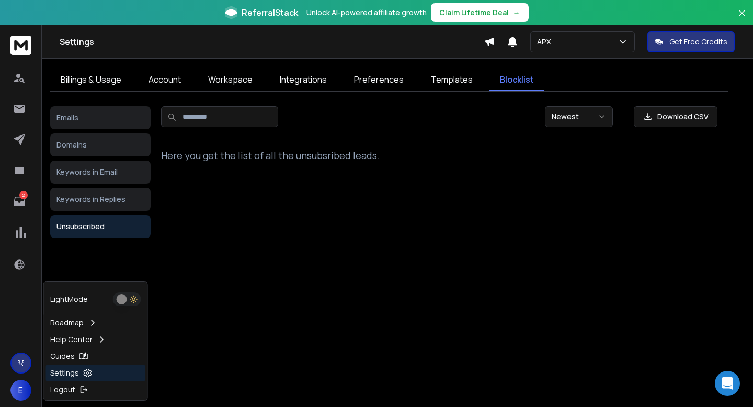
click at [104, 370] on div "Settings" at bounding box center [95, 373] width 99 height 17
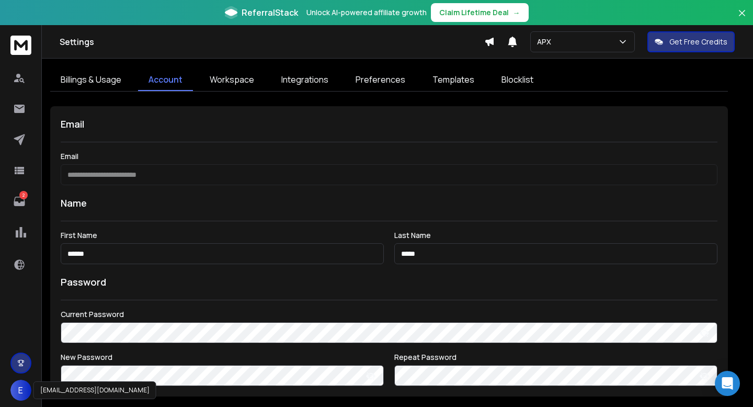
click at [25, 390] on span "E" at bounding box center [20, 390] width 21 height 21
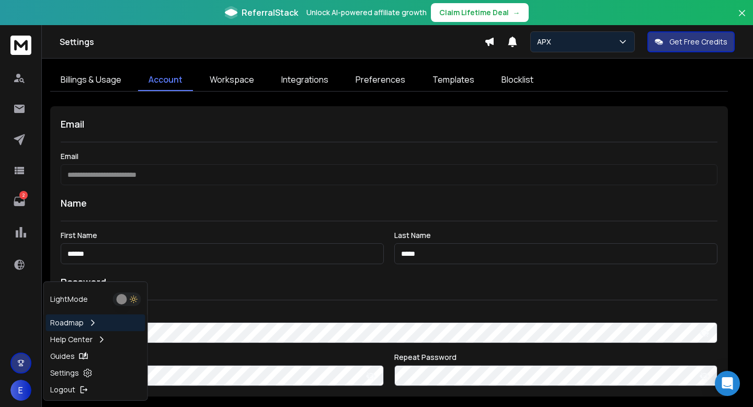
click at [548, 37] on p "APX" at bounding box center [546, 42] width 18 height 10
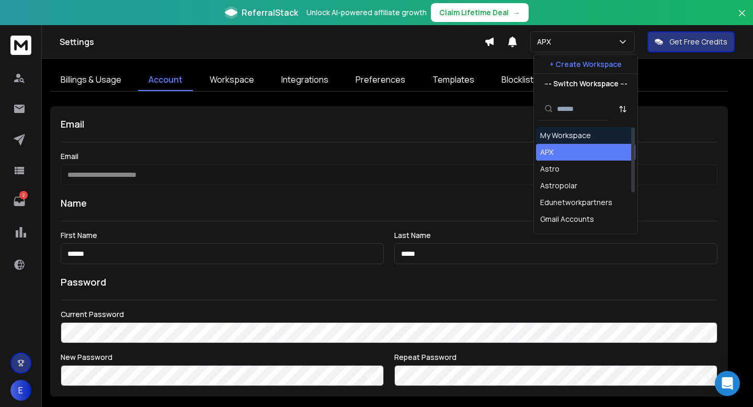
click at [572, 139] on div "My Workspace" at bounding box center [565, 135] width 51 height 10
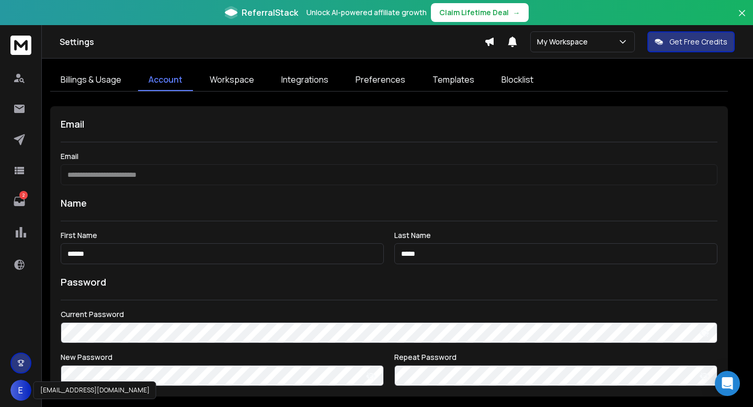
click at [20, 392] on span "E" at bounding box center [20, 390] width 21 height 21
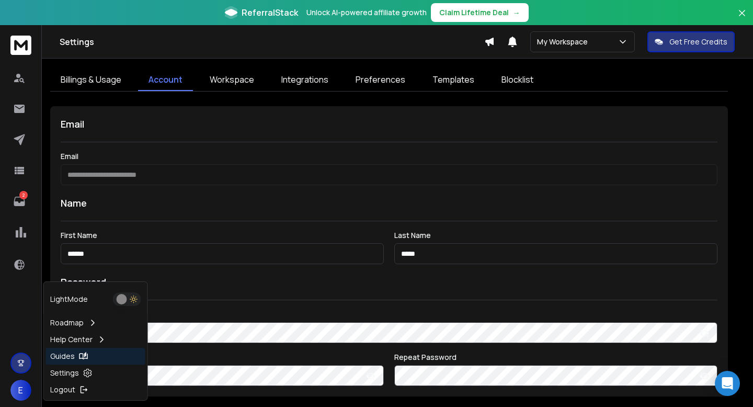
click at [236, 98] on div "**********" at bounding box center [389, 251] width 678 height 307
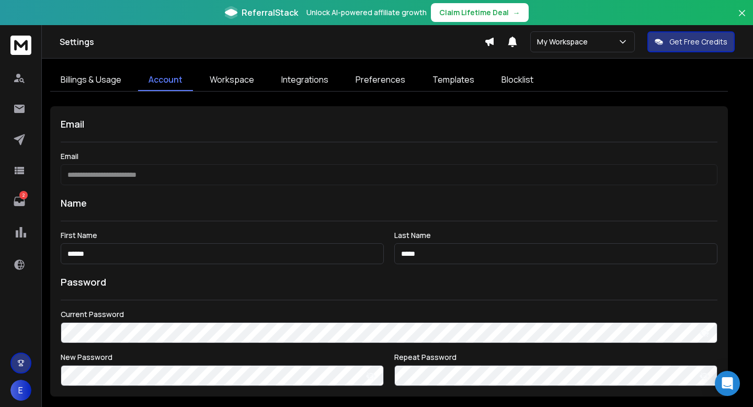
click at [302, 80] on link "Integrations" at bounding box center [305, 80] width 68 height 22
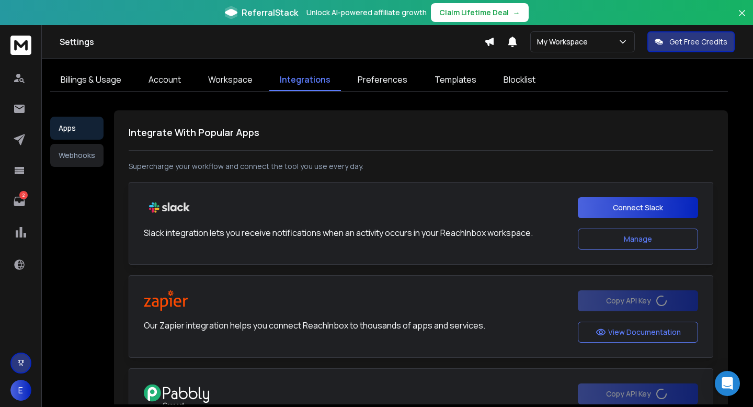
click at [380, 76] on link "Preferences" at bounding box center [382, 80] width 71 height 22
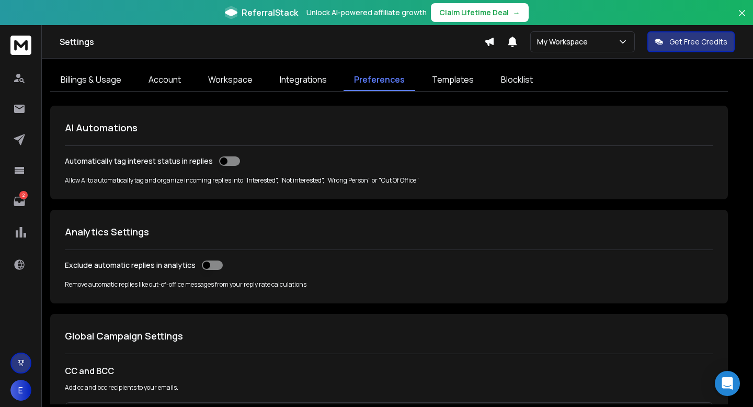
scroll to position [437, 0]
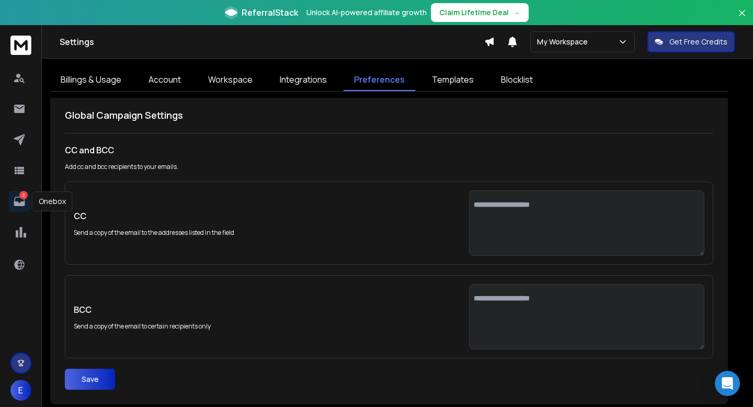
click at [23, 199] on p "2" at bounding box center [23, 195] width 8 height 8
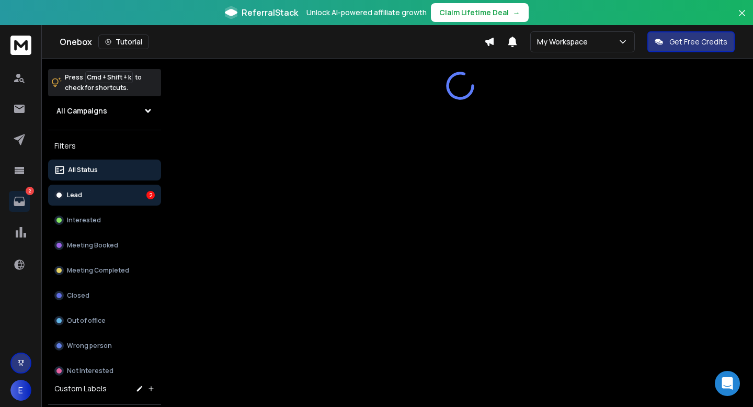
click at [121, 196] on button "Lead 2" at bounding box center [104, 195] width 113 height 21
click at [116, 176] on button "All Status" at bounding box center [104, 170] width 113 height 21
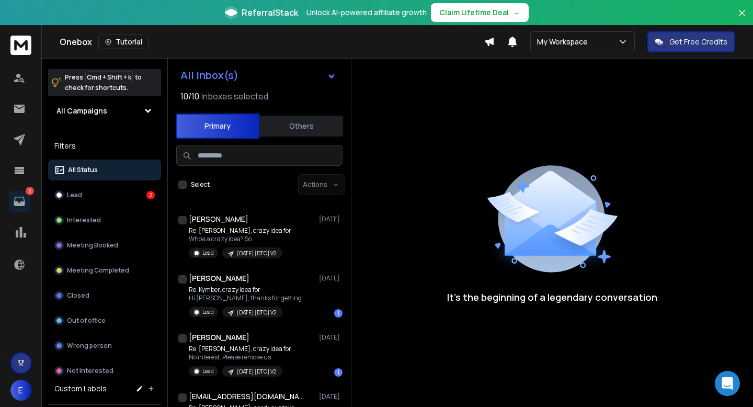
click at [282, 122] on button "Others" at bounding box center [302, 126] width 84 height 23
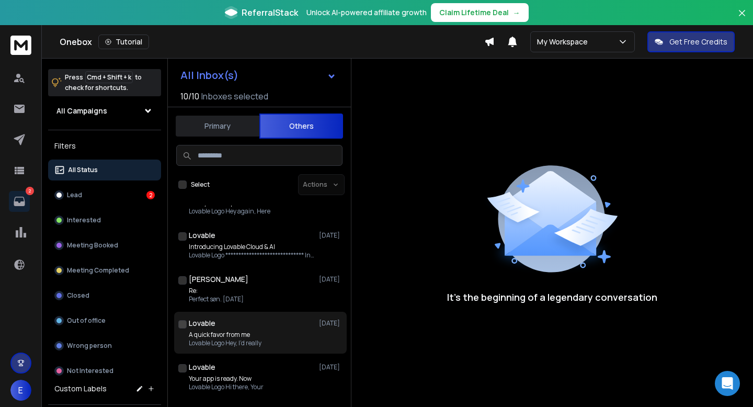
scroll to position [699, 0]
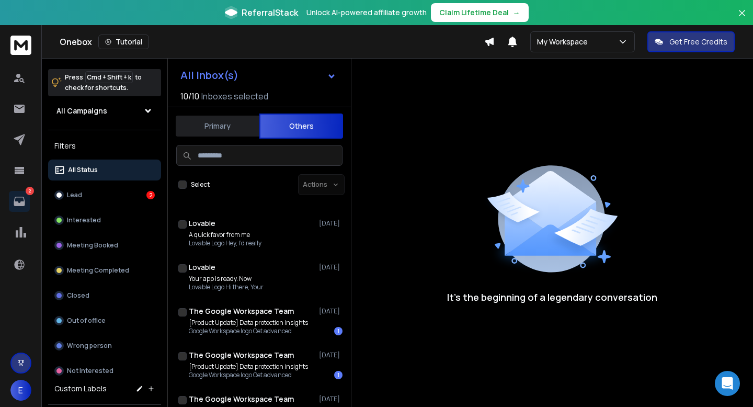
click at [238, 139] on div "**********" at bounding box center [259, 311] width 183 height 391
click at [239, 129] on button "Primary" at bounding box center [218, 126] width 84 height 23
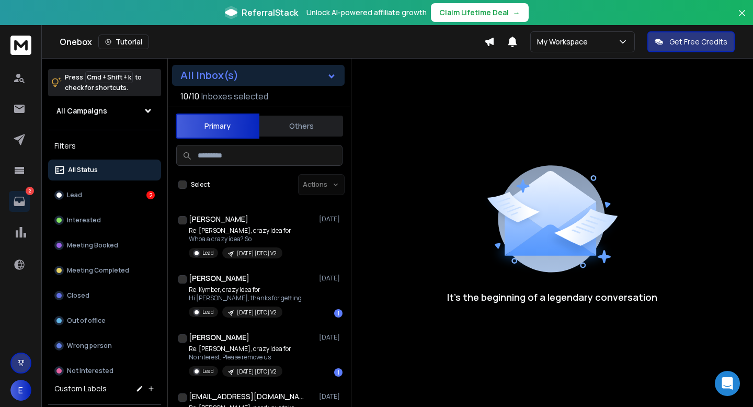
click at [328, 78] on icon at bounding box center [331, 76] width 9 height 9
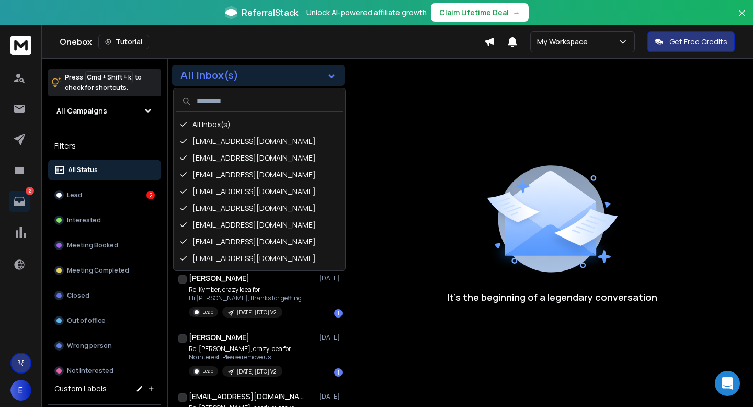
click at [328, 78] on icon at bounding box center [331, 76] width 9 height 9
click at [358, 85] on div "It’s the beginning of a legendary conversation" at bounding box center [553, 232] width 402 height 346
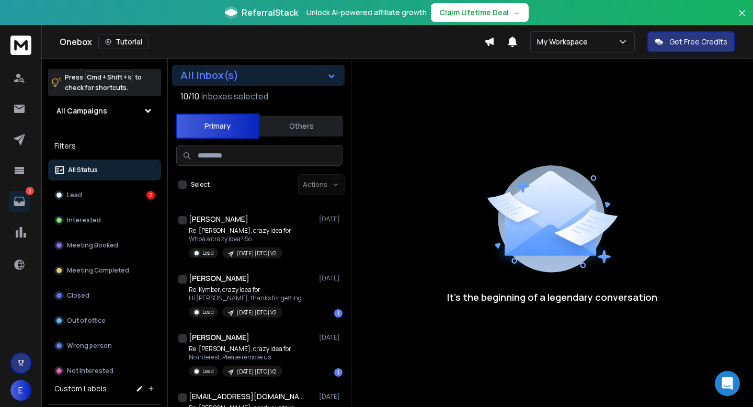
click at [331, 75] on icon at bounding box center [331, 76] width 9 height 9
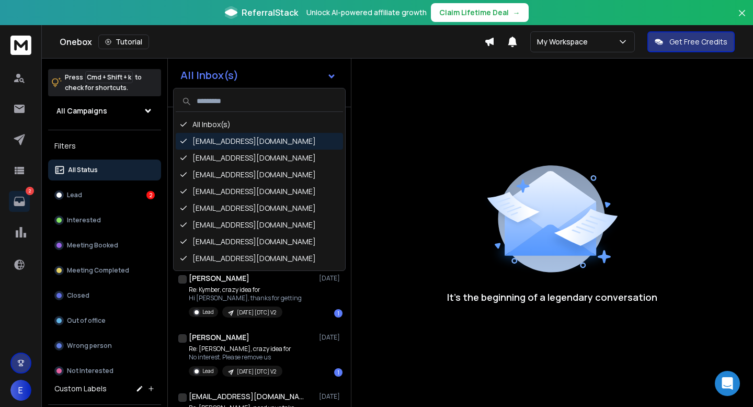
click at [281, 142] on div "[EMAIL_ADDRESS][DOMAIN_NAME]" at bounding box center [259, 141] width 167 height 17
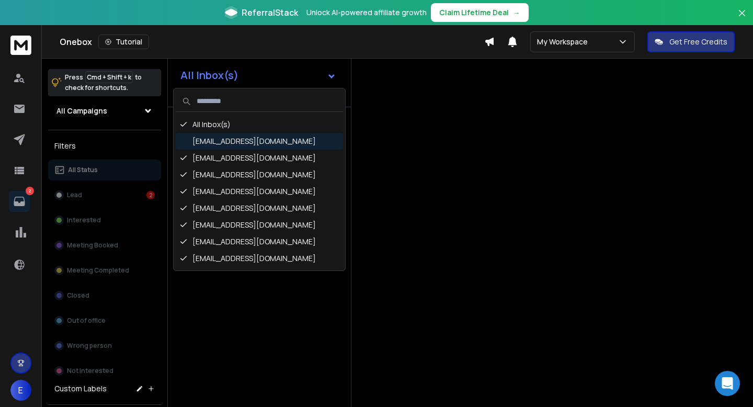
click at [281, 142] on div "[EMAIL_ADDRESS][DOMAIN_NAME]" at bounding box center [259, 141] width 167 height 17
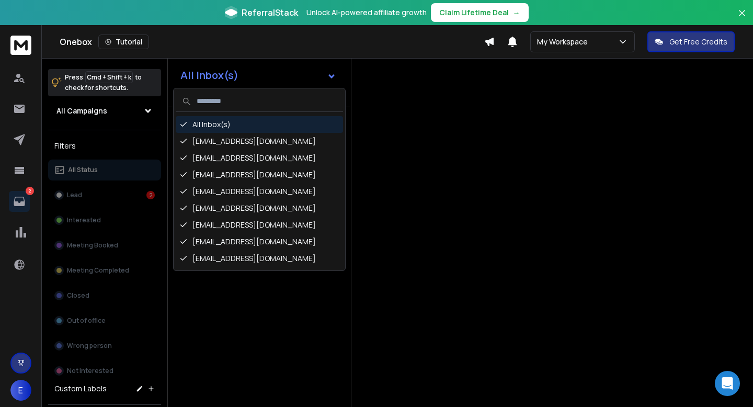
click at [272, 126] on div "All Inbox(s)" at bounding box center [259, 124] width 167 height 17
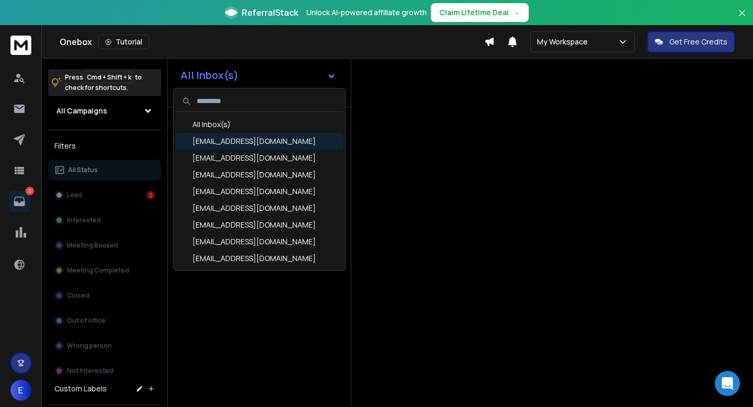
click at [260, 146] on div "[EMAIL_ADDRESS][DOMAIN_NAME]" at bounding box center [259, 141] width 167 height 17
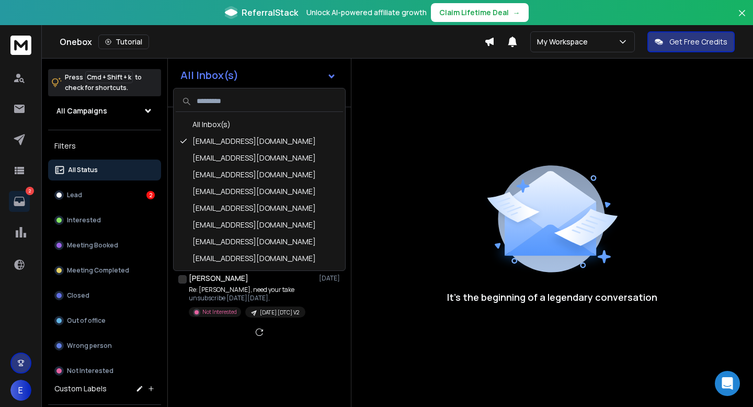
click at [407, 148] on div "It’s the beginning of a legendary conversation" at bounding box center [553, 232] width 402 height 346
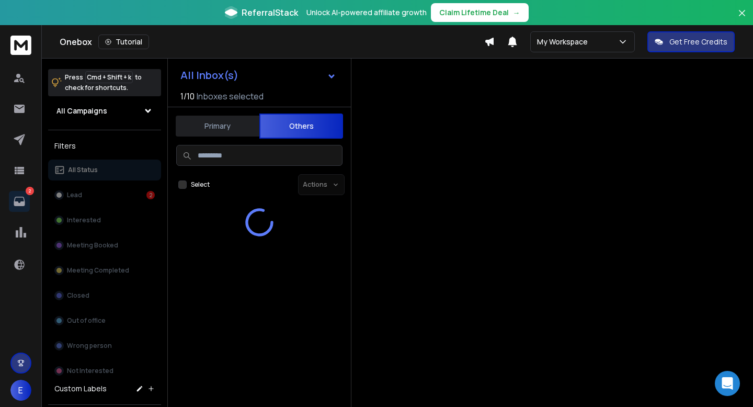
click at [294, 126] on button "Others" at bounding box center [302, 126] width 84 height 25
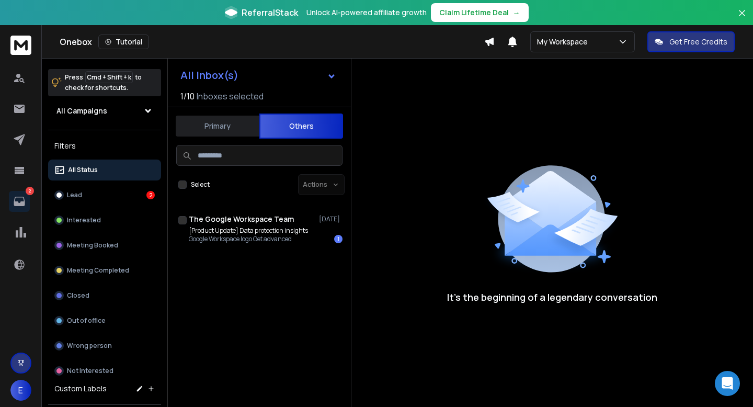
click at [231, 133] on button "Primary" at bounding box center [218, 126] width 84 height 23
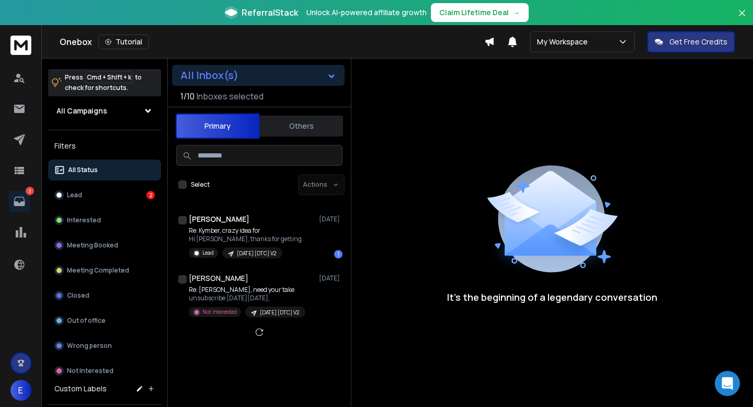
click at [314, 78] on button "All Inbox(s)" at bounding box center [258, 75] width 173 height 21
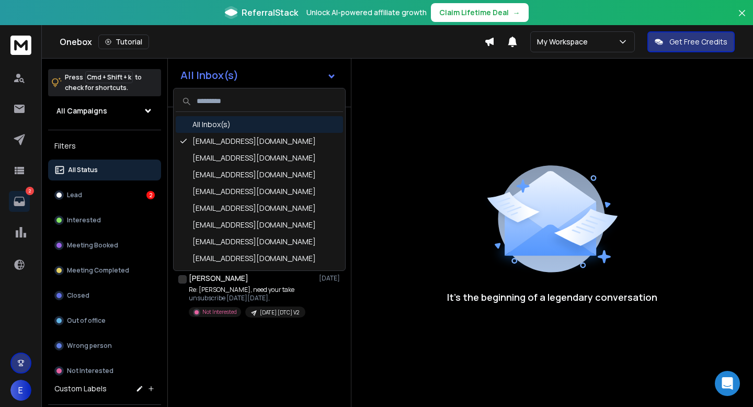
click at [242, 123] on div "All Inbox(s)" at bounding box center [259, 124] width 167 height 17
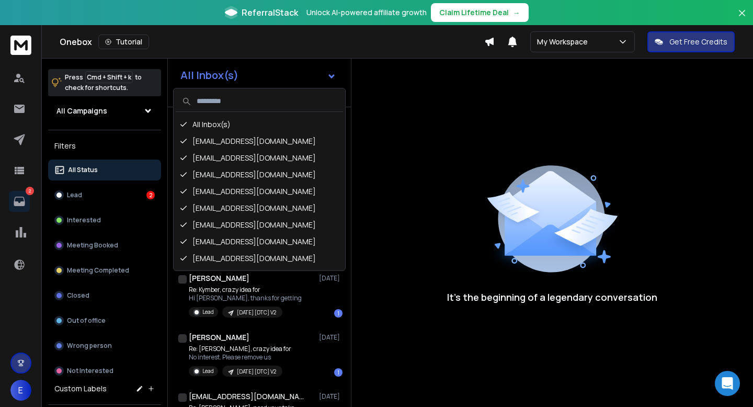
click at [386, 109] on div "It’s the beginning of a legendary conversation" at bounding box center [553, 232] width 402 height 346
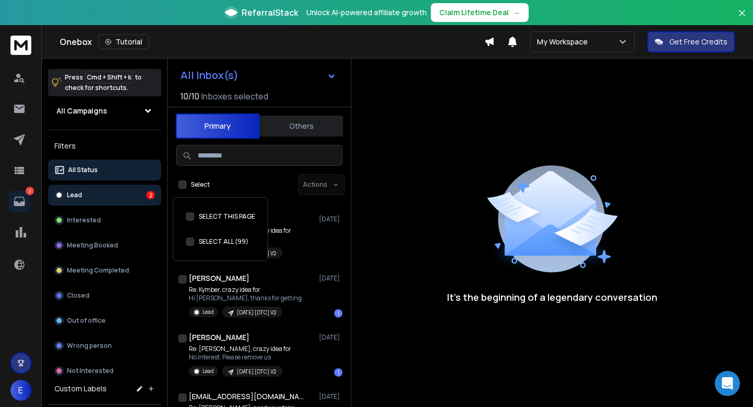
click at [111, 186] on button "Lead 2" at bounding box center [104, 195] width 113 height 21
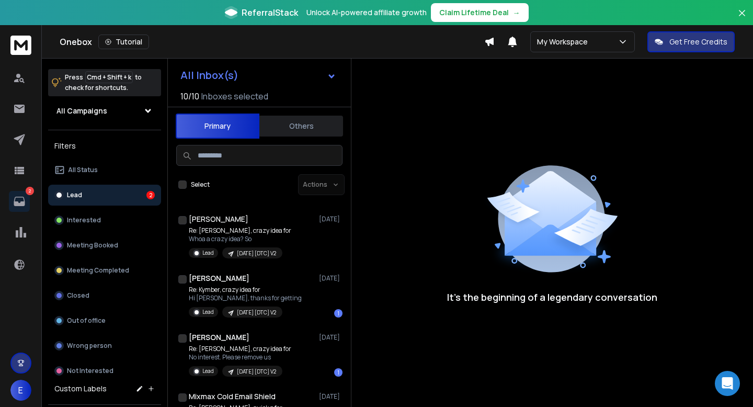
click at [318, 179] on div "Actions" at bounding box center [321, 184] width 47 height 21
click at [320, 182] on div "Actions" at bounding box center [321, 184] width 47 height 21
click at [563, 48] on button "My Workspace" at bounding box center [583, 41] width 105 height 21
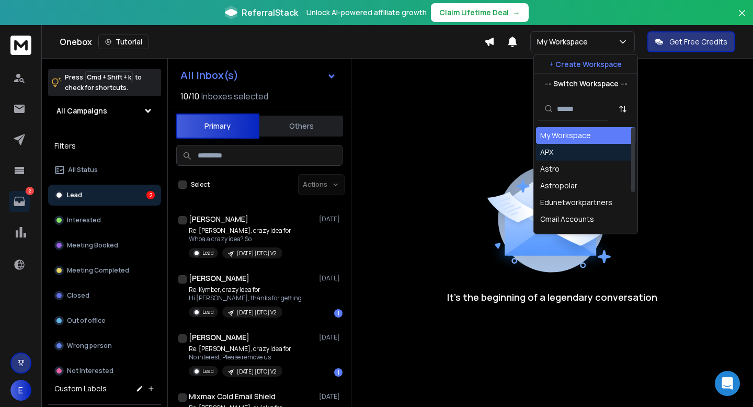
click at [571, 155] on div "APX" at bounding box center [585, 152] width 99 height 17
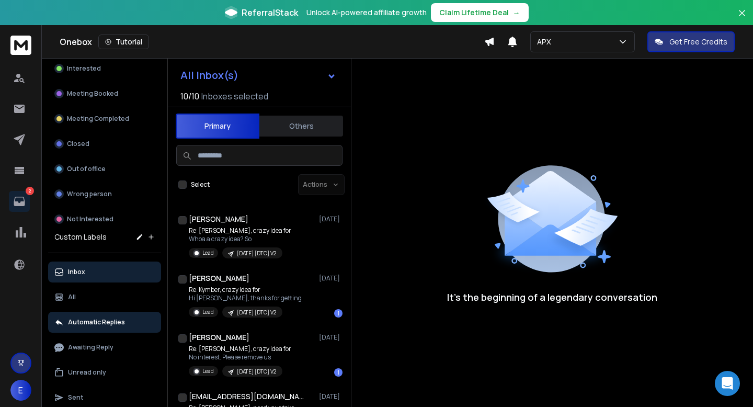
scroll to position [219, 0]
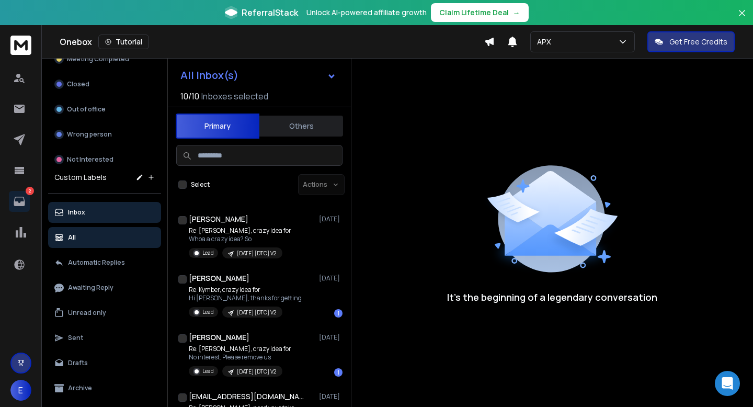
click at [87, 227] on button "All" at bounding box center [104, 237] width 113 height 21
click at [300, 131] on button "Others" at bounding box center [302, 126] width 84 height 23
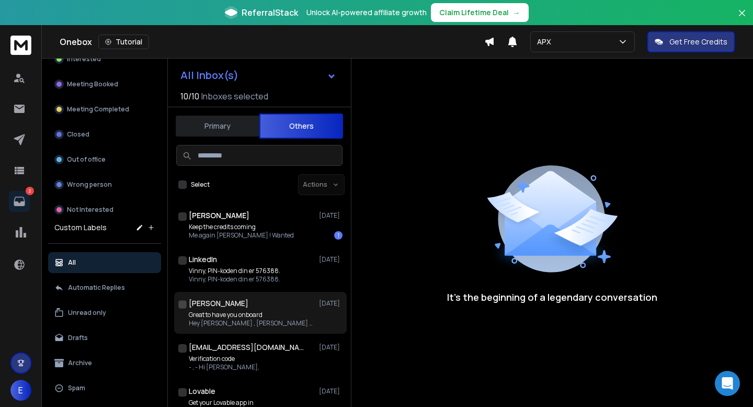
scroll to position [325, 0]
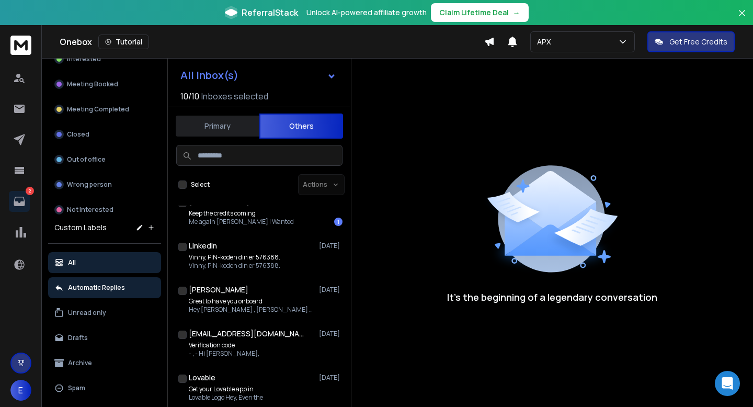
click at [117, 284] on p "Automatic Replies" at bounding box center [96, 288] width 57 height 8
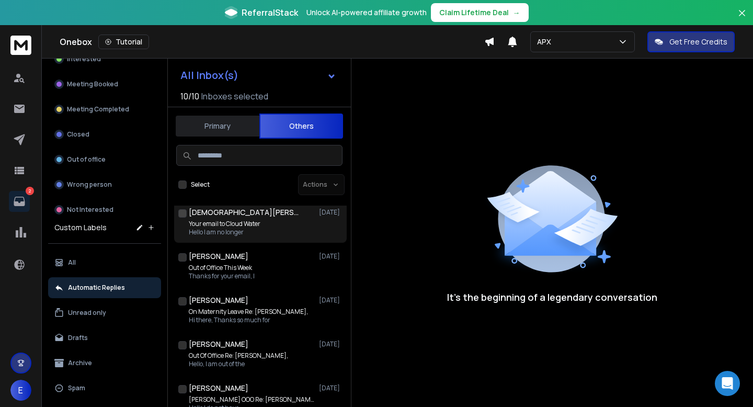
scroll to position [14, 0]
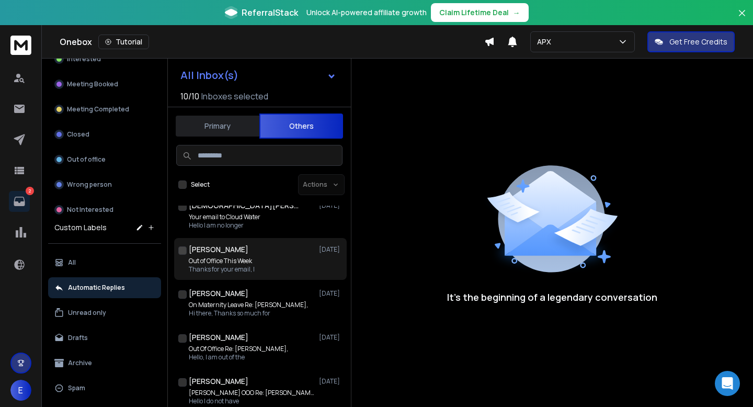
click at [275, 255] on div "Luke Montgomery-Smith 08 Oct Out of Office This Week Thanks for your email, I" at bounding box center [266, 258] width 154 height 29
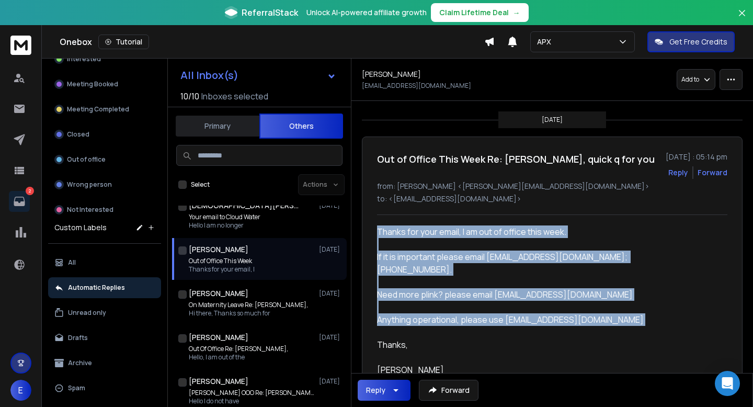
drag, startPoint x: 407, startPoint y: 223, endPoint x: 582, endPoint y: 314, distance: 198.0
click at [583, 314] on div "Out of Office This Week Re: Luke, quick q for you 8 October 2025 : 05:14 pm Rep…" at bounding box center [552, 331] width 351 height 358
click at [582, 314] on div "Thanks for your email, I am out of office this week. If it is important please …" at bounding box center [534, 367] width 314 height 285
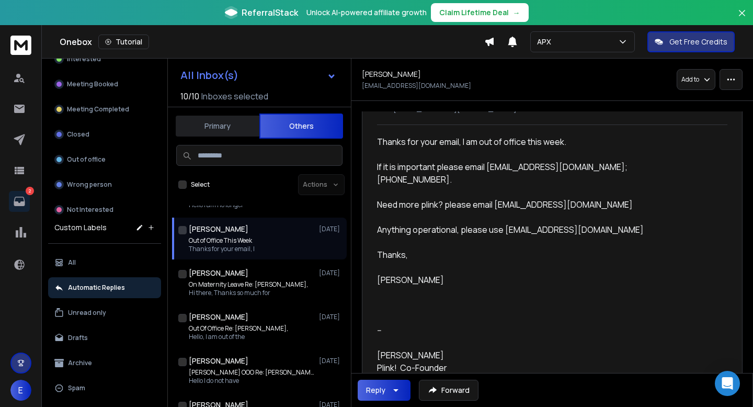
scroll to position [48, 0]
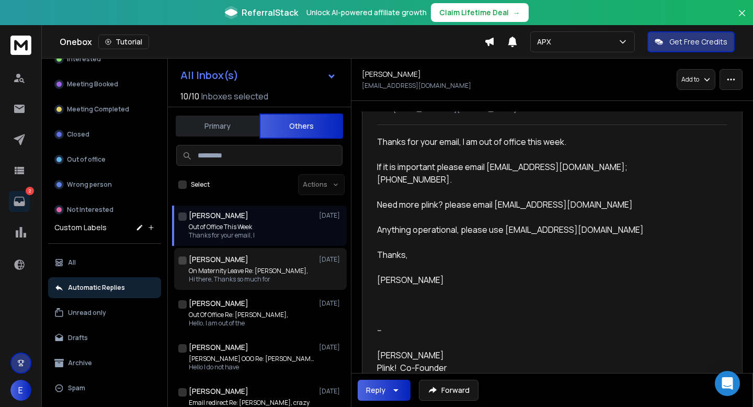
click at [268, 275] on p "Hi there, Thanks so much for" at bounding box center [248, 279] width 119 height 8
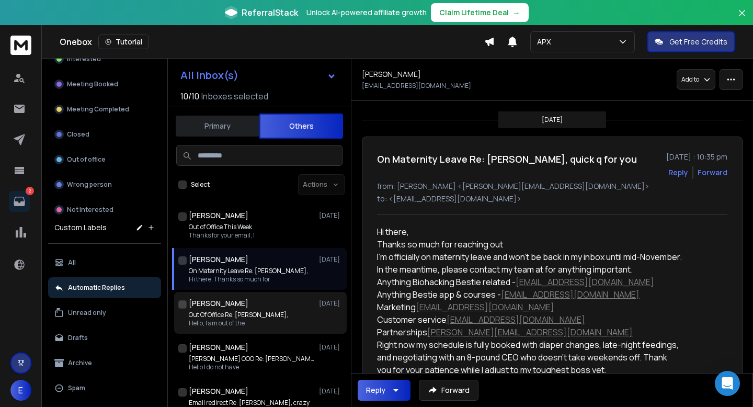
click at [274, 304] on div "Kate Morton 07 Oct" at bounding box center [266, 303] width 154 height 10
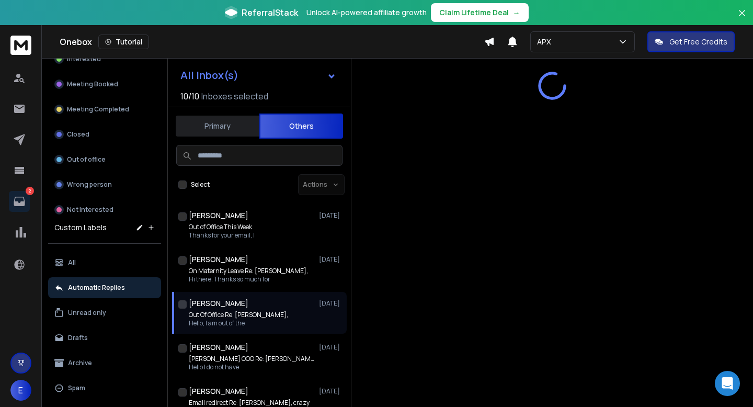
click at [274, 333] on div "Kate Morton 07 Oct Out Of Office Re: Kate, Hello, I am out of the" at bounding box center [260, 313] width 173 height 42
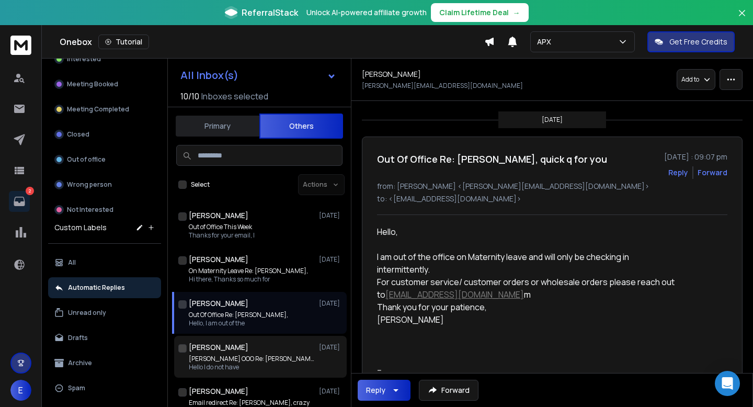
click at [279, 347] on div "Emily Cleary 07 Oct" at bounding box center [266, 347] width 154 height 10
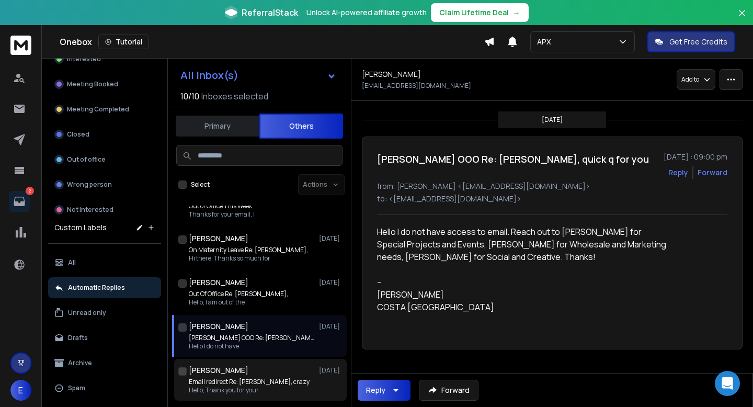
scroll to position [116, 0]
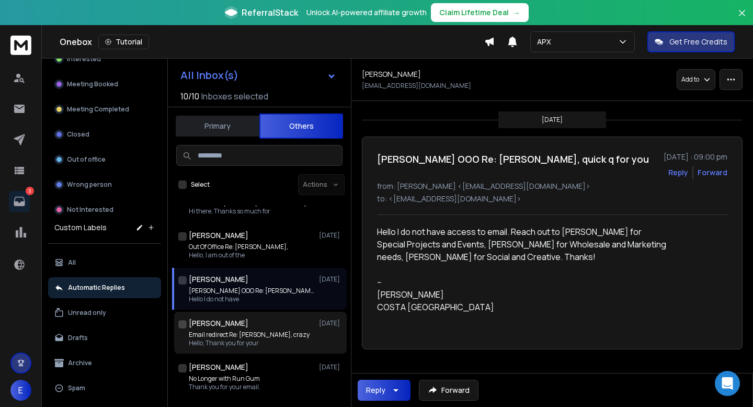
click at [281, 337] on p "Email redirect Re: Brittany, crazy" at bounding box center [249, 335] width 121 height 8
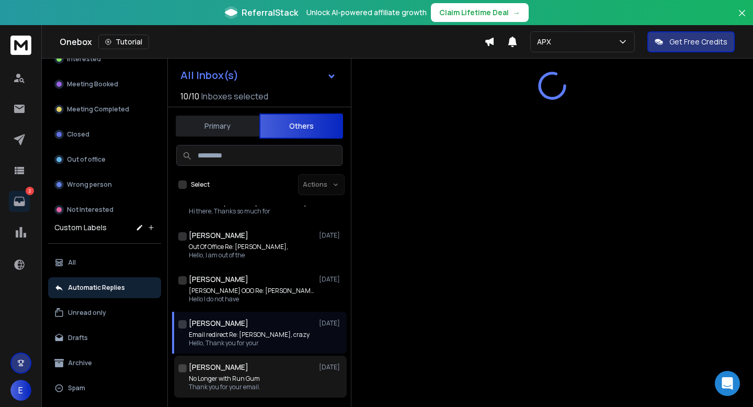
click at [280, 366] on div "Nathan Woods 06 Oct" at bounding box center [266, 367] width 154 height 10
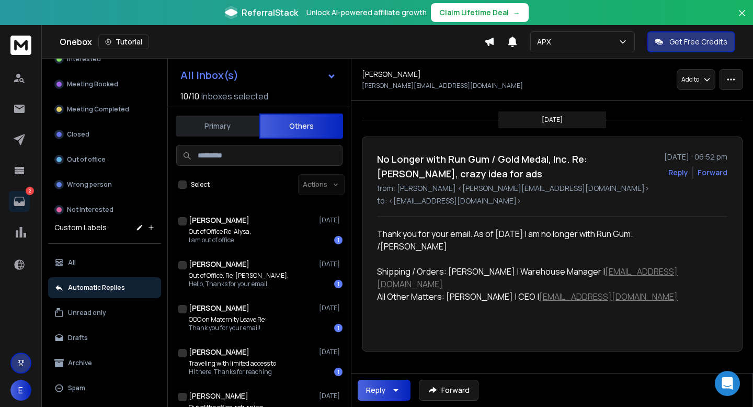
scroll to position [601, 0]
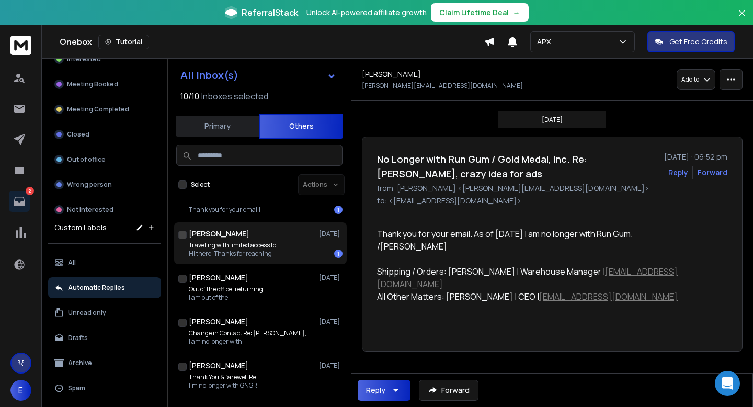
click at [293, 262] on div "Kiara Tomirotti 03 Oct Traveling with limited access to Hi there, Thanks for re…" at bounding box center [260, 243] width 173 height 42
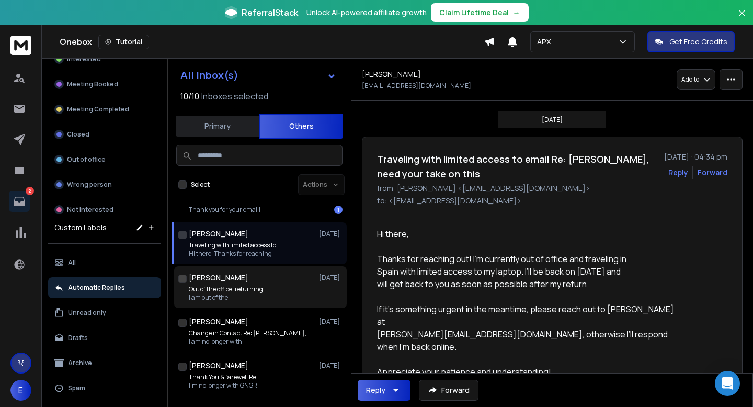
click at [272, 298] on div "Out of the office, returning I am out of the" at bounding box center [266, 293] width 154 height 17
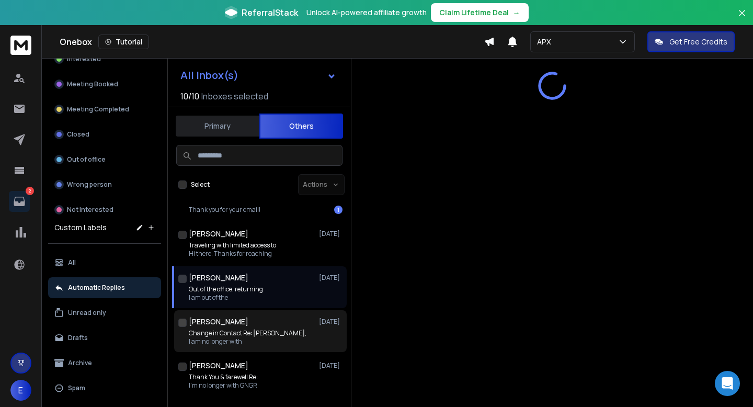
click at [264, 331] on p "Change in Contact Re: Molly," at bounding box center [248, 333] width 118 height 8
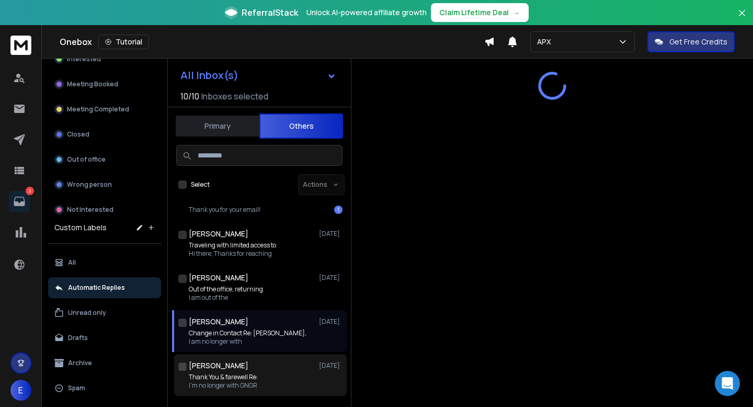
click at [264, 360] on div "Daniel Chechelnitsky 29 Sep" at bounding box center [266, 365] width 154 height 10
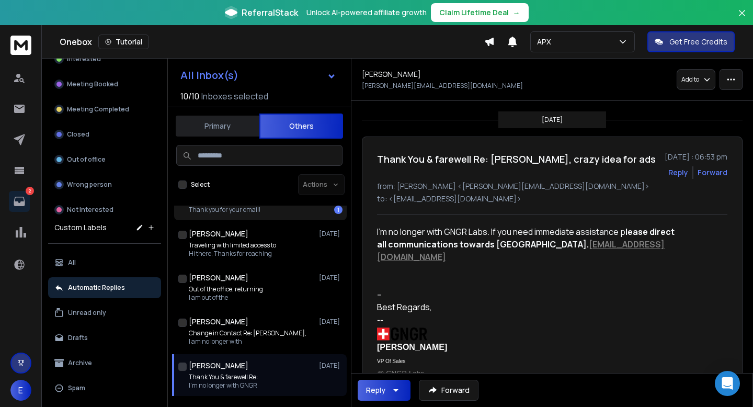
click at [271, 209] on div "OOO on Maternity Leave Re: Thank you for your email! 1" at bounding box center [266, 205] width 154 height 17
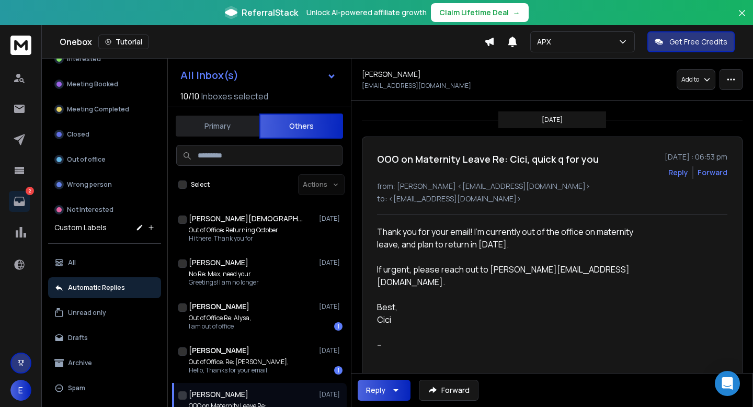
scroll to position [289, 0]
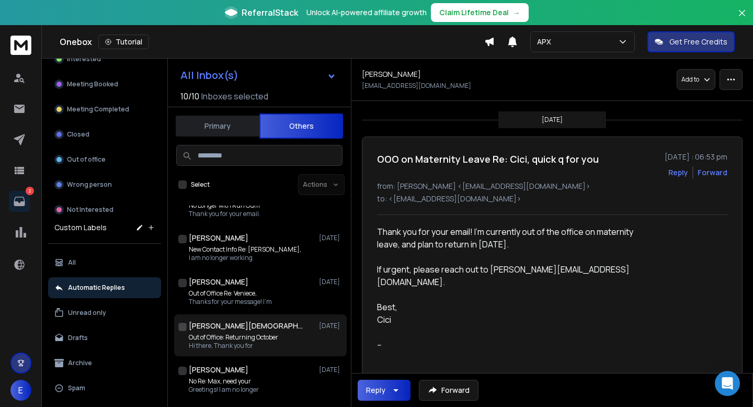
click at [268, 345] on p "Hi there, Thank you for" at bounding box center [233, 346] width 89 height 8
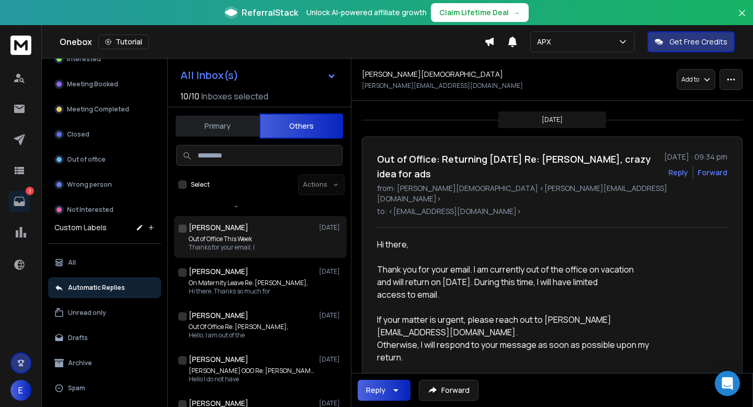
scroll to position [0, 0]
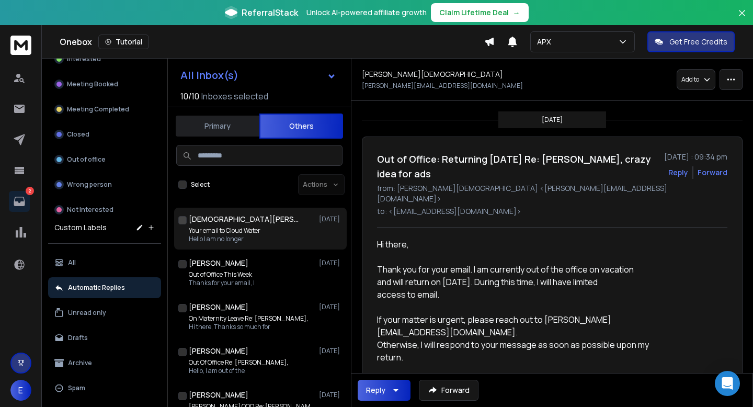
click at [274, 221] on div "Marc Siden 09 Oct" at bounding box center [266, 219] width 154 height 10
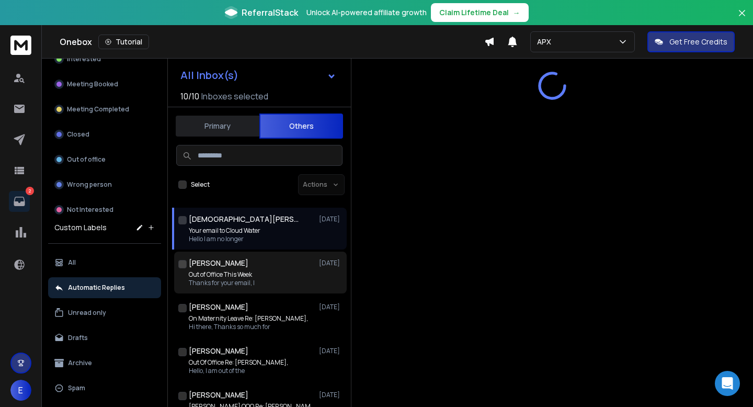
click at [277, 289] on div "Luke Montgomery-Smith 08 Oct Out of Office This Week Thanks for your email, I" at bounding box center [260, 273] width 173 height 42
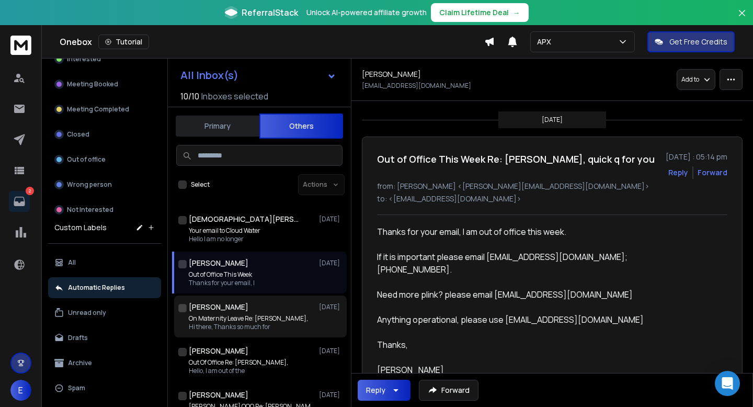
click at [292, 324] on div "On Maternity Leave Re: Aggie, Hi there, Thanks so much for" at bounding box center [266, 322] width 154 height 17
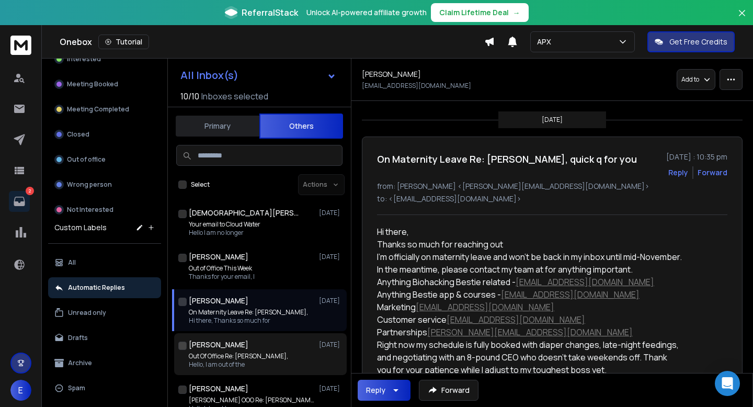
click at [287, 342] on div "Kate Morton 07 Oct" at bounding box center [266, 345] width 154 height 10
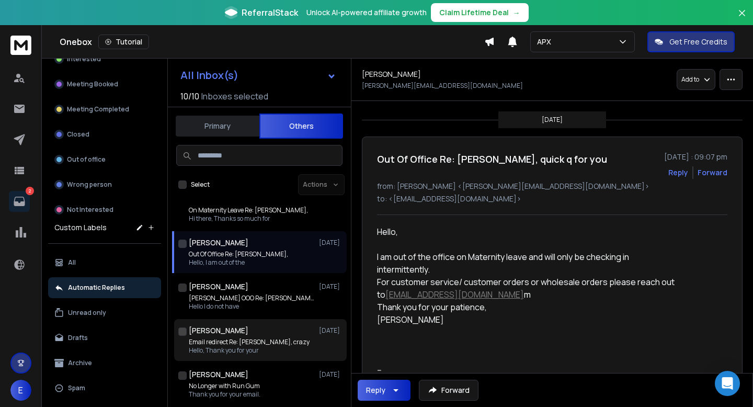
click at [290, 347] on div "Email redirect Re: Brittany, crazy Hello, Thank you for your" at bounding box center [266, 346] width 154 height 17
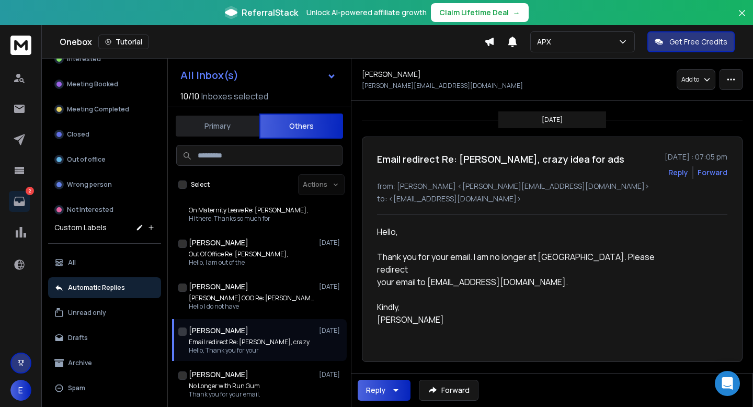
scroll to position [337, 0]
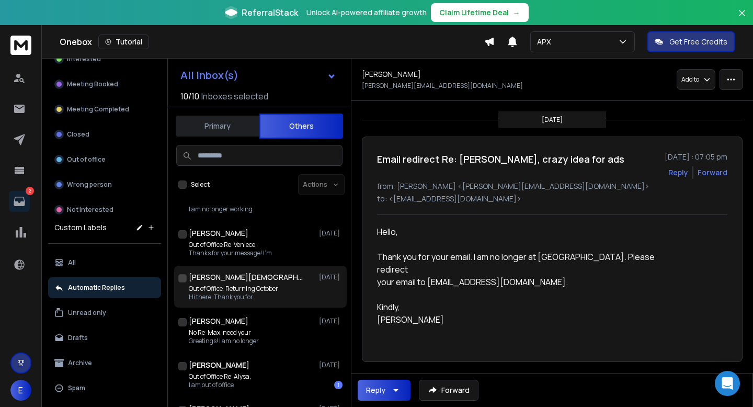
click at [290, 288] on div "Out of Office: Returning October Hi there, Thank you for" at bounding box center [266, 293] width 154 height 17
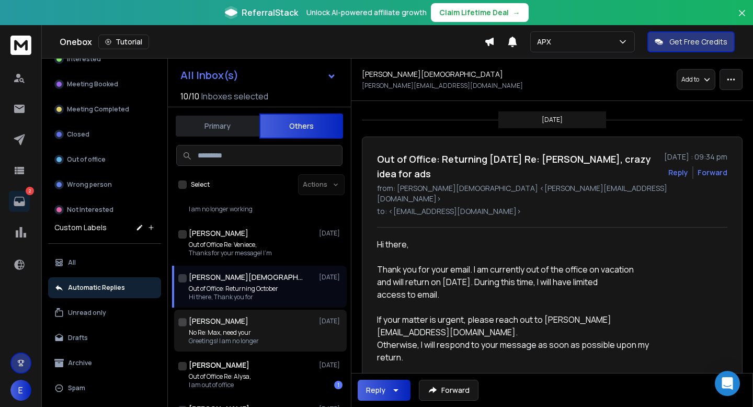
click at [280, 349] on div "Max Riehemann 04 Oct No Re: Max, need your Greetings! I am no longer" at bounding box center [260, 331] width 173 height 42
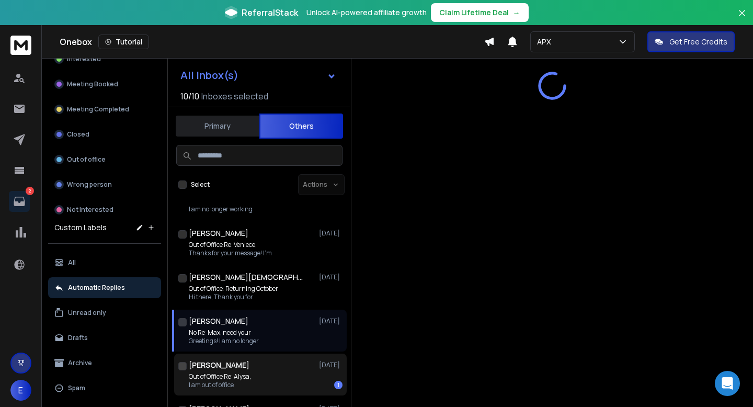
click at [275, 367] on div "Alysa Seeland 04 Oct" at bounding box center [266, 365] width 154 height 10
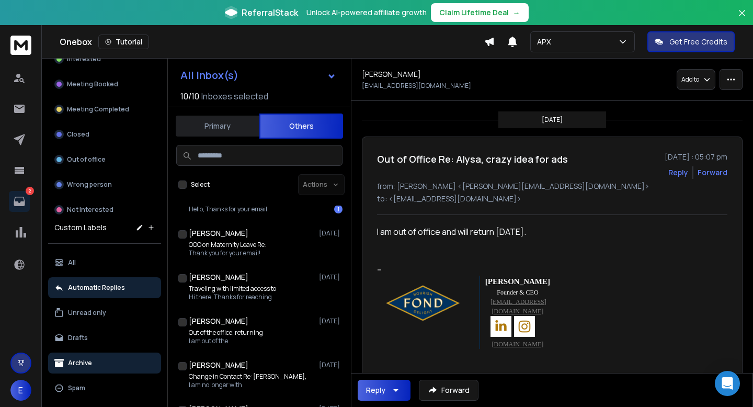
scroll to position [601, 0]
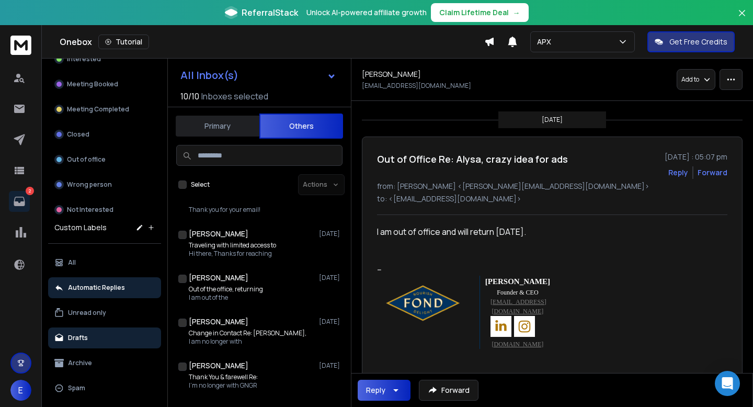
click at [100, 330] on button "Drafts" at bounding box center [104, 338] width 113 height 21
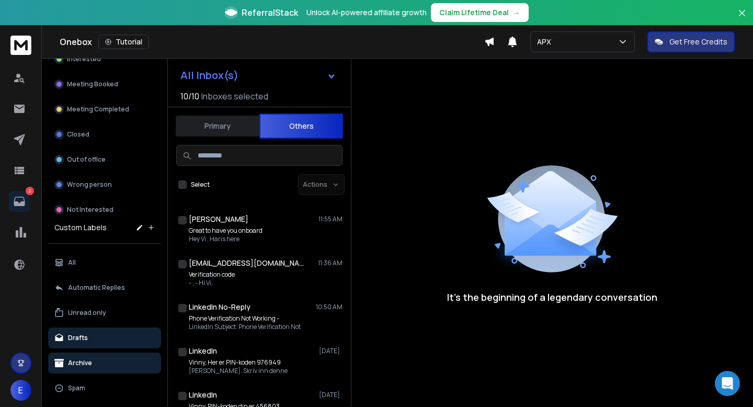
click at [98, 353] on button "Archive" at bounding box center [104, 363] width 113 height 21
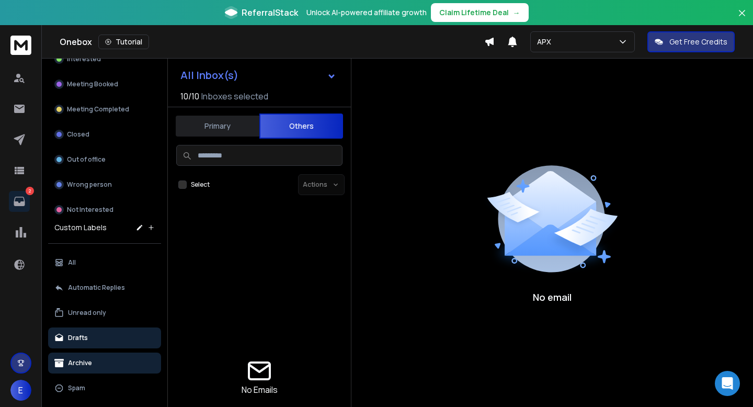
click at [106, 328] on button "Drafts" at bounding box center [104, 338] width 113 height 21
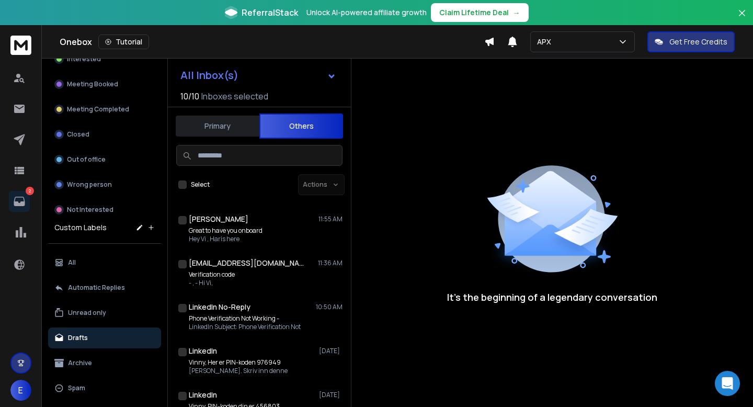
click at [99, 378] on button "Spam" at bounding box center [104, 388] width 113 height 21
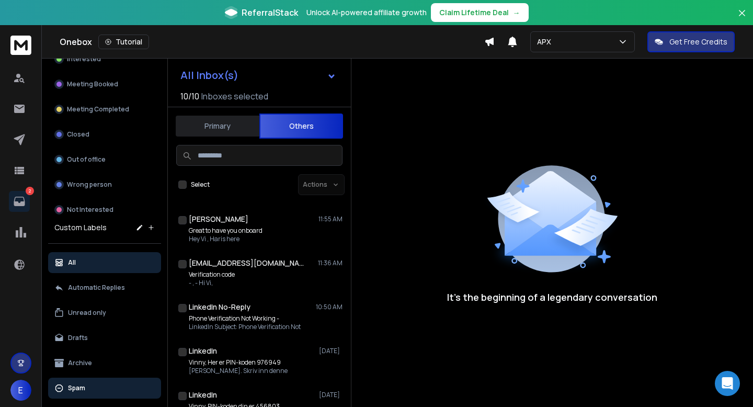
click at [104, 256] on button "All" at bounding box center [104, 262] width 113 height 21
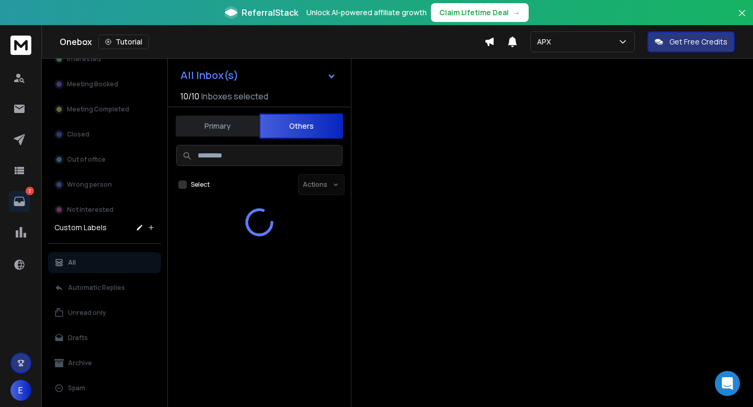
click at [105, 279] on div "All Automatic Replies Unread only Drafts Archive Spam" at bounding box center [104, 338] width 113 height 172
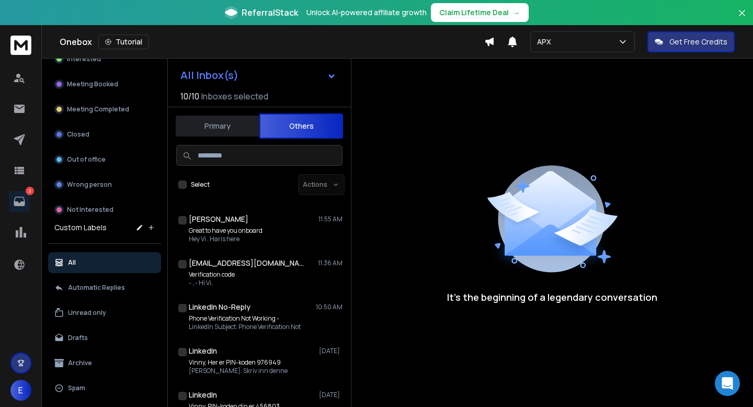
click at [105, 284] on p "Automatic Replies" at bounding box center [96, 288] width 57 height 8
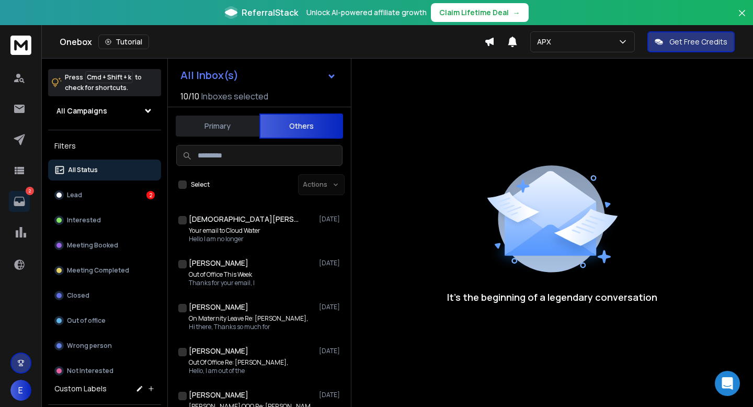
click at [122, 179] on button "All Status" at bounding box center [104, 170] width 113 height 21
click at [123, 172] on button "All Status" at bounding box center [104, 170] width 113 height 21
click at [103, 198] on button "Lead 2" at bounding box center [104, 195] width 113 height 21
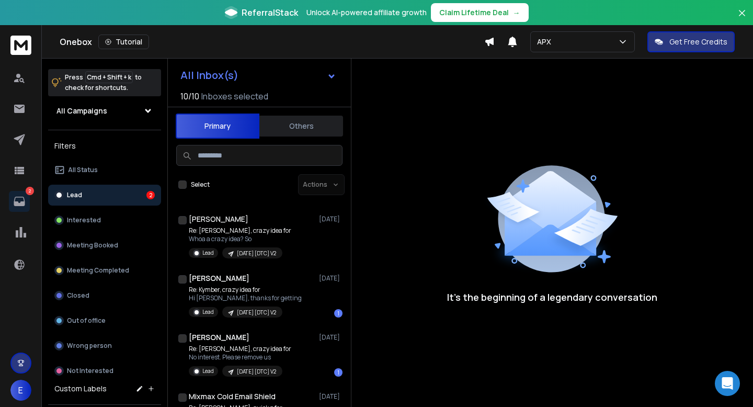
click at [104, 173] on div "All Status Lead 2 Interested Meeting Booked Meeting Completed Closed Out of off…" at bounding box center [104, 271] width 113 height 222
click at [105, 173] on button "All Status" at bounding box center [104, 170] width 113 height 21
